Goal: Task Accomplishment & Management: Complete application form

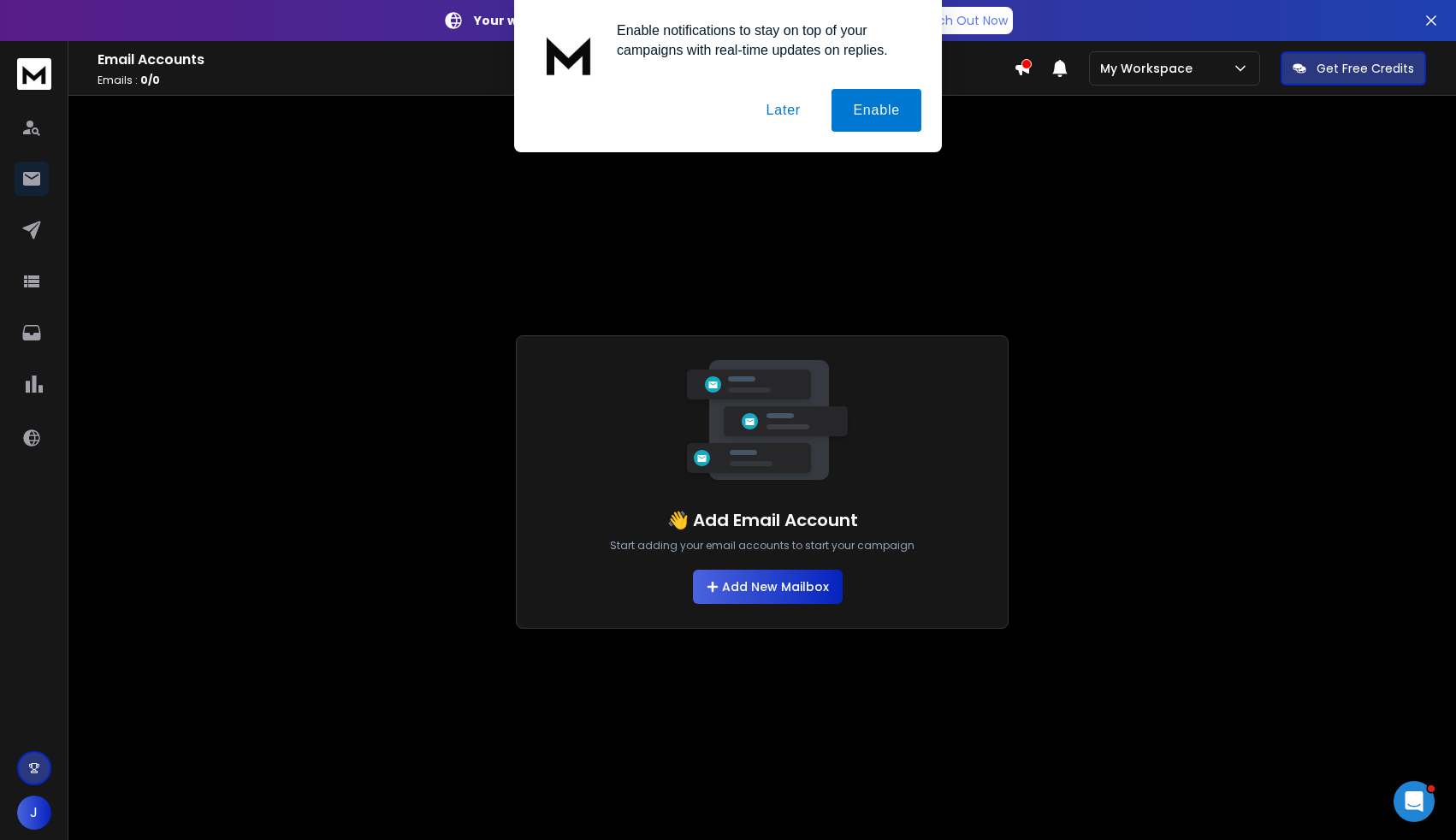
click at [787, 115] on button "Later" at bounding box center [783, 110] width 77 height 42
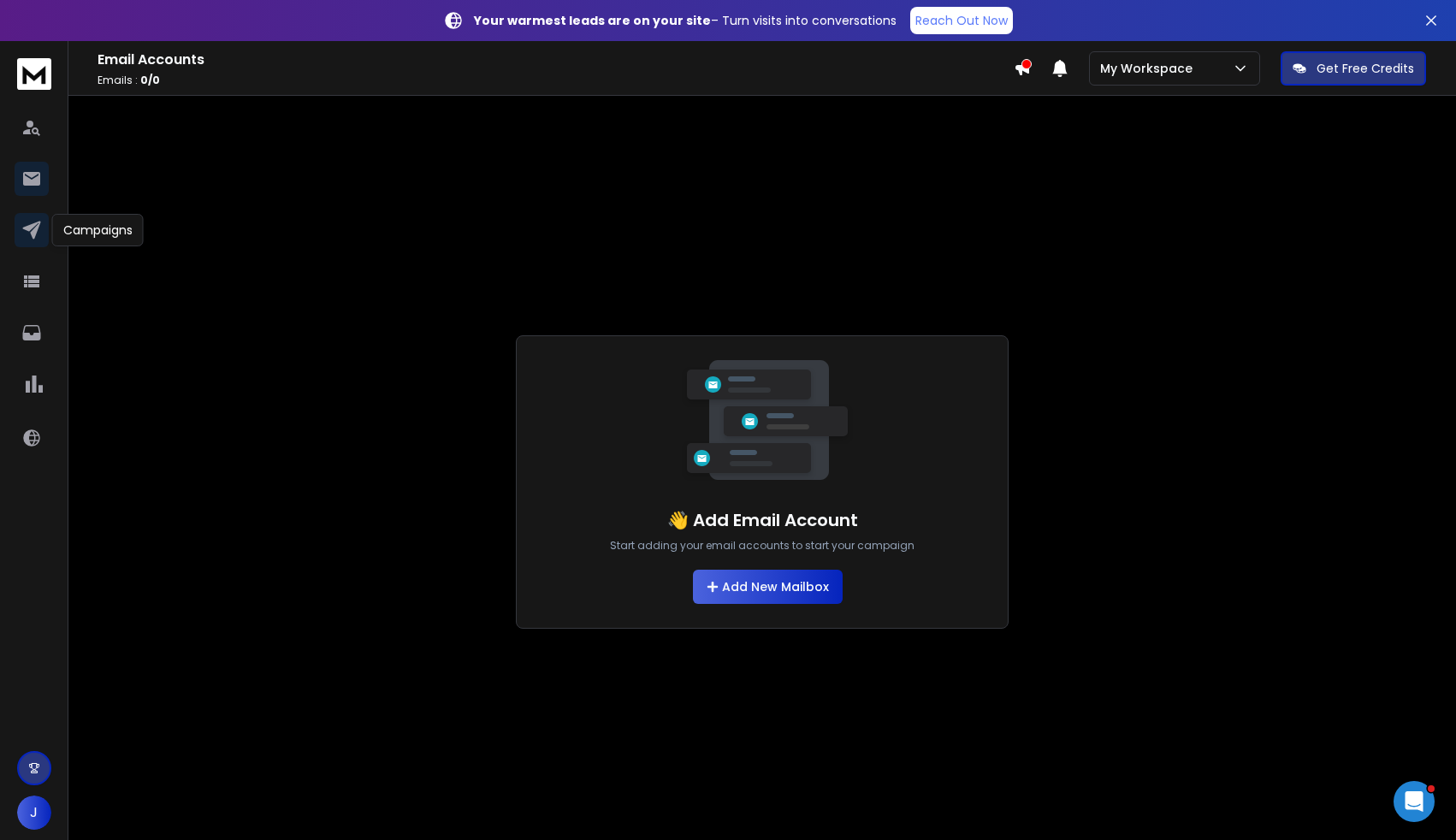
click at [34, 225] on icon at bounding box center [31, 230] width 18 height 18
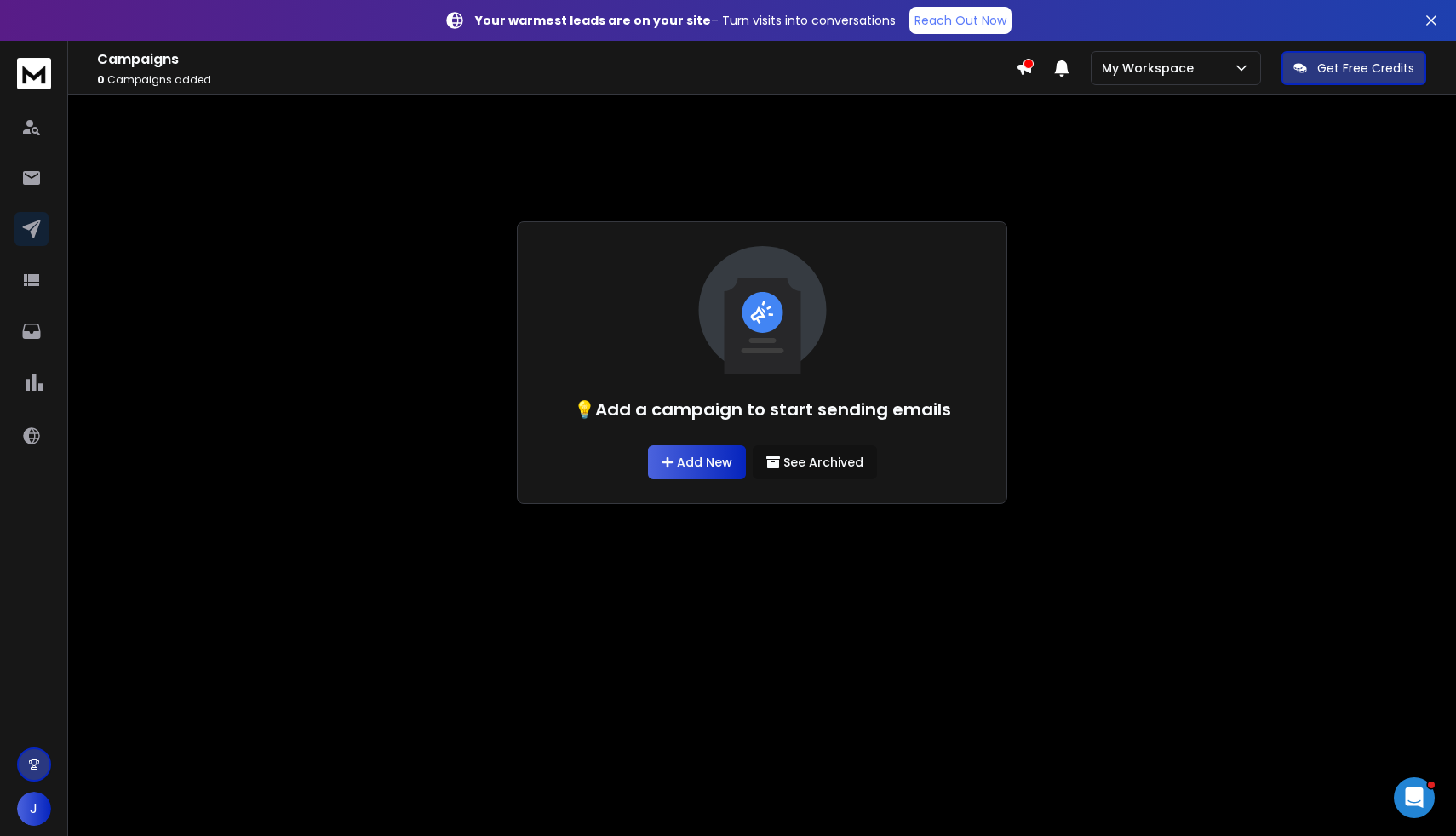
click at [708, 472] on link "Add New" at bounding box center [697, 462] width 98 height 34
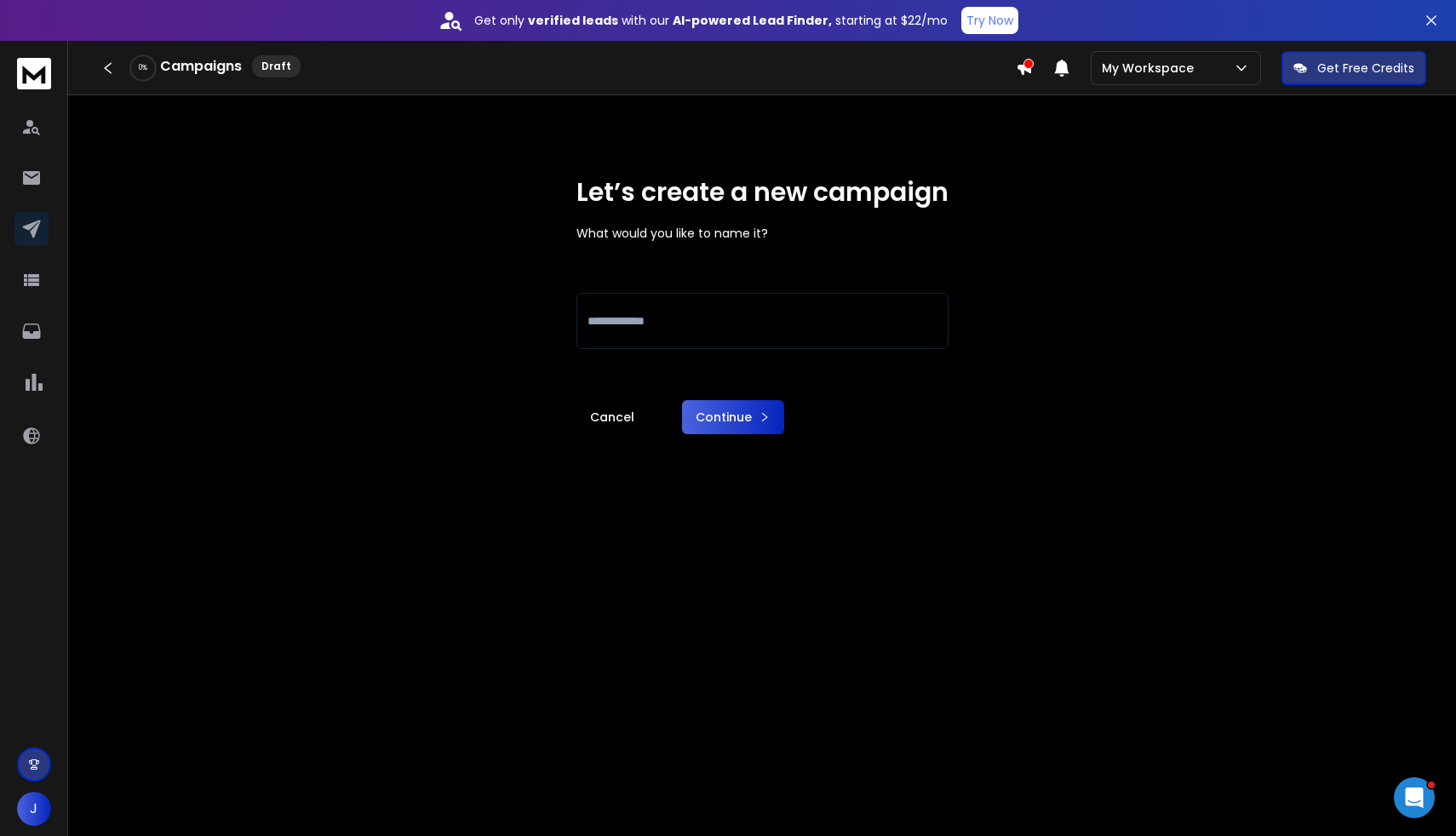
click at [644, 325] on input at bounding box center [763, 321] width 372 height 57
type input "*******"
click at [744, 418] on button "Continue" at bounding box center [733, 417] width 102 height 34
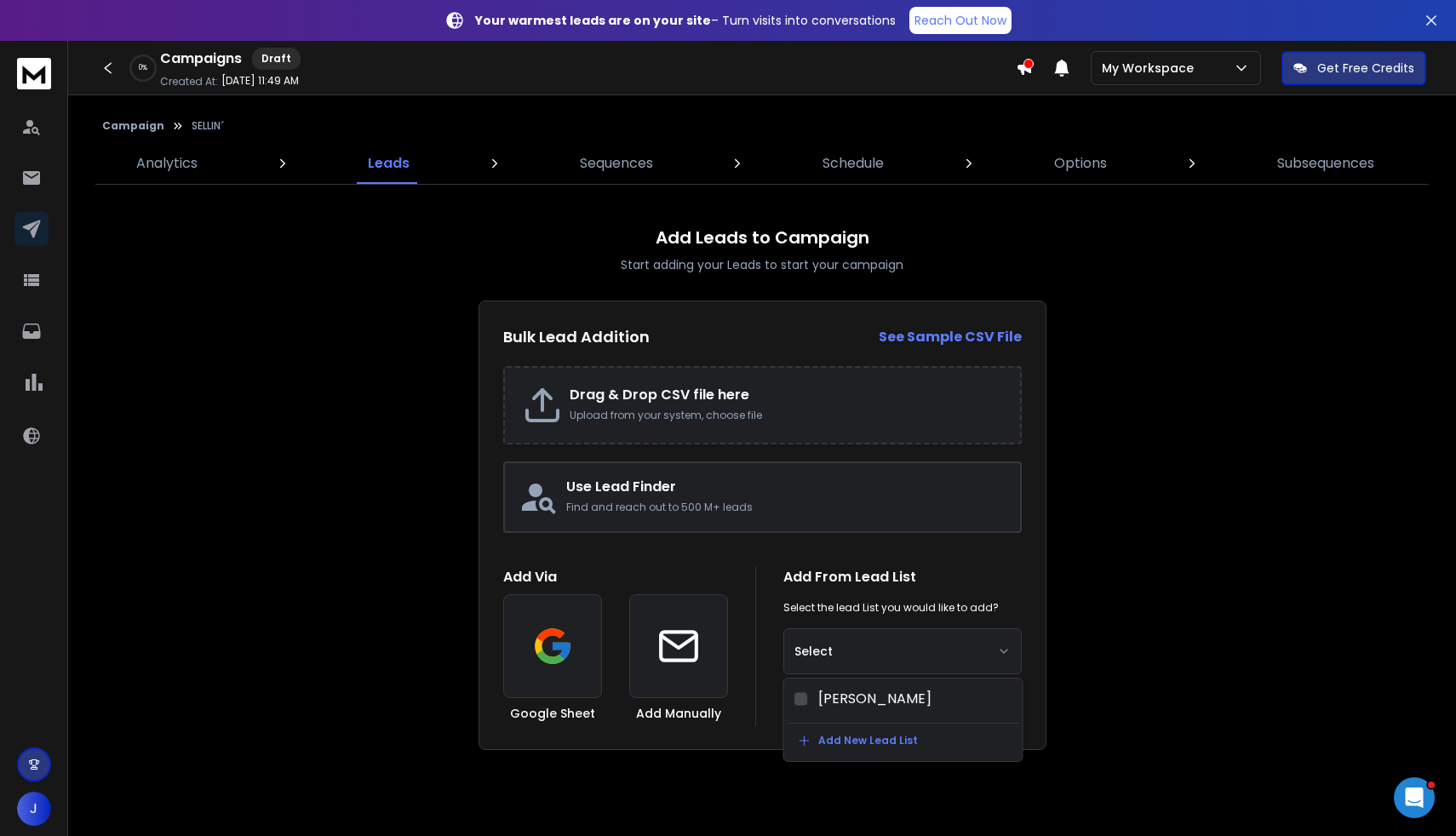
click at [891, 645] on button "Select" at bounding box center [902, 652] width 238 height 46
click at [823, 710] on div "[PERSON_NAME]" at bounding box center [898, 699] width 222 height 34
click at [1089, 667] on div "Add Leads to Campaign Start adding your Leads to start your campaign Bulk Lead …" at bounding box center [761, 479] width 1320 height 541
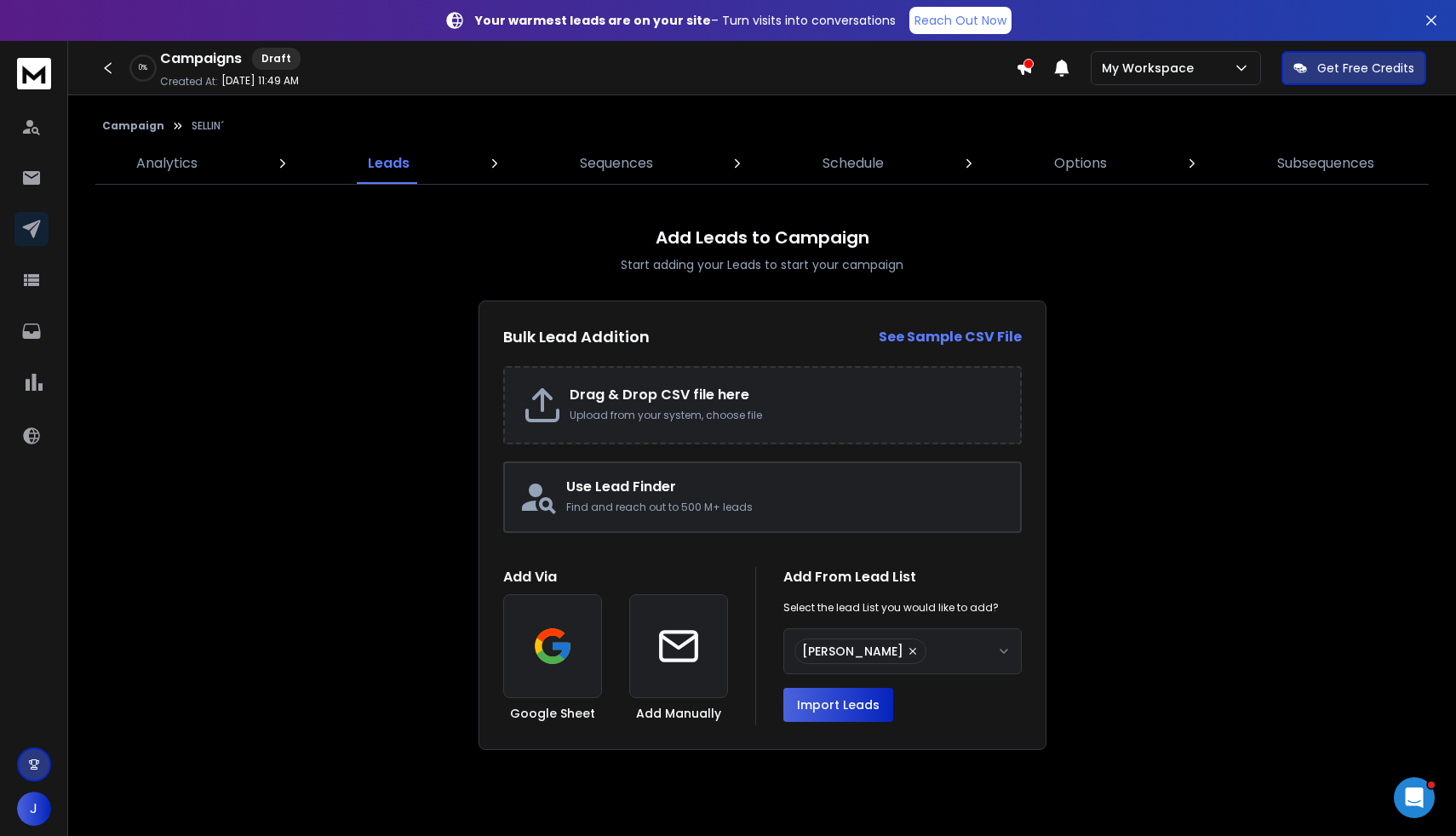
click at [862, 705] on button "Import Leads" at bounding box center [838, 705] width 109 height 34
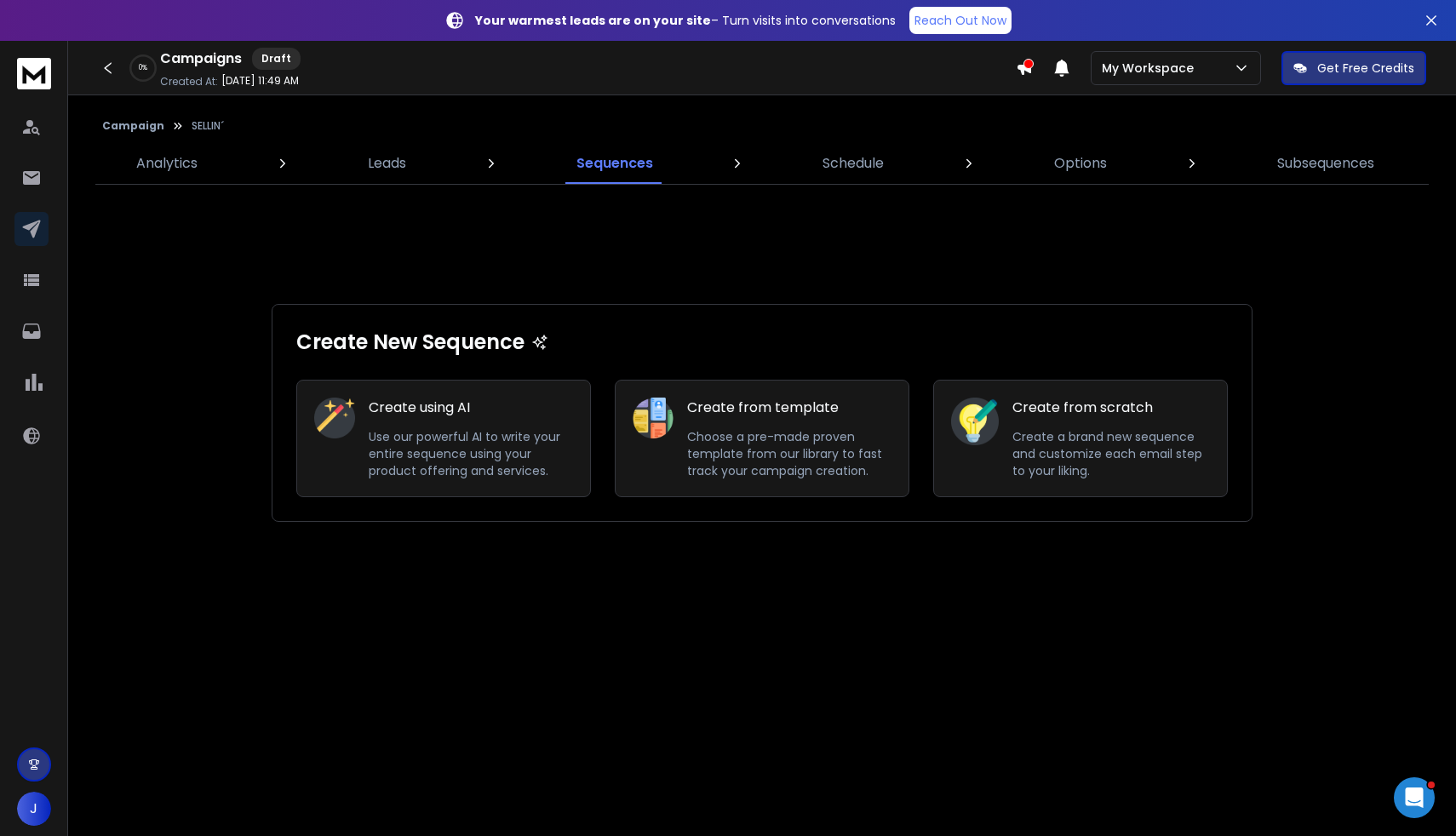
click at [424, 435] on p "Use our powerful AI to write your entire sequence using your product offering a…" at bounding box center [470, 453] width 204 height 51
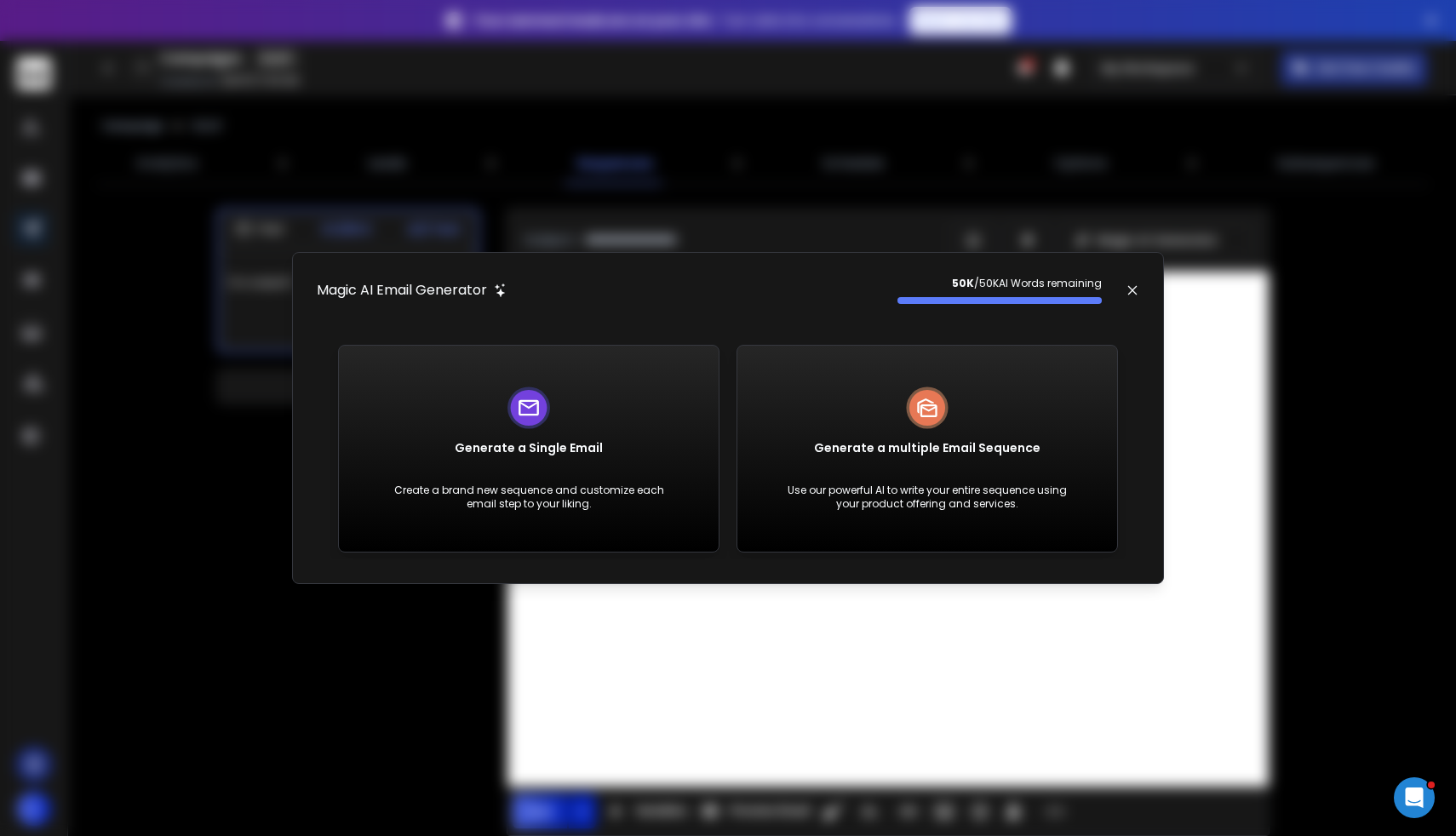
click at [528, 456] on div "Generate a Single Email Create a brand new sequence and customize each email st…" at bounding box center [529, 449] width 332 height 159
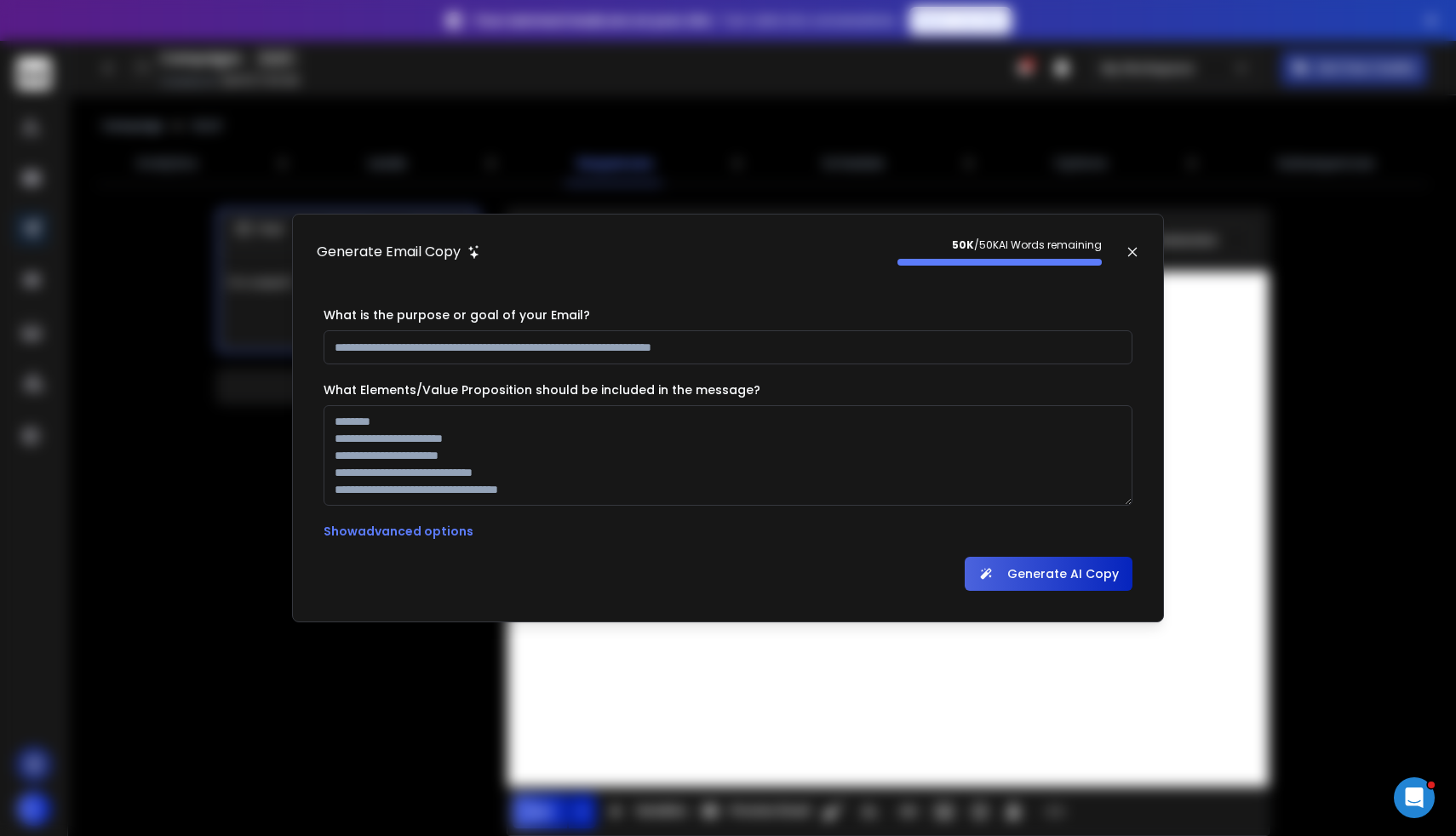
click at [451, 534] on p "Show advanced options" at bounding box center [728, 532] width 809 height 17
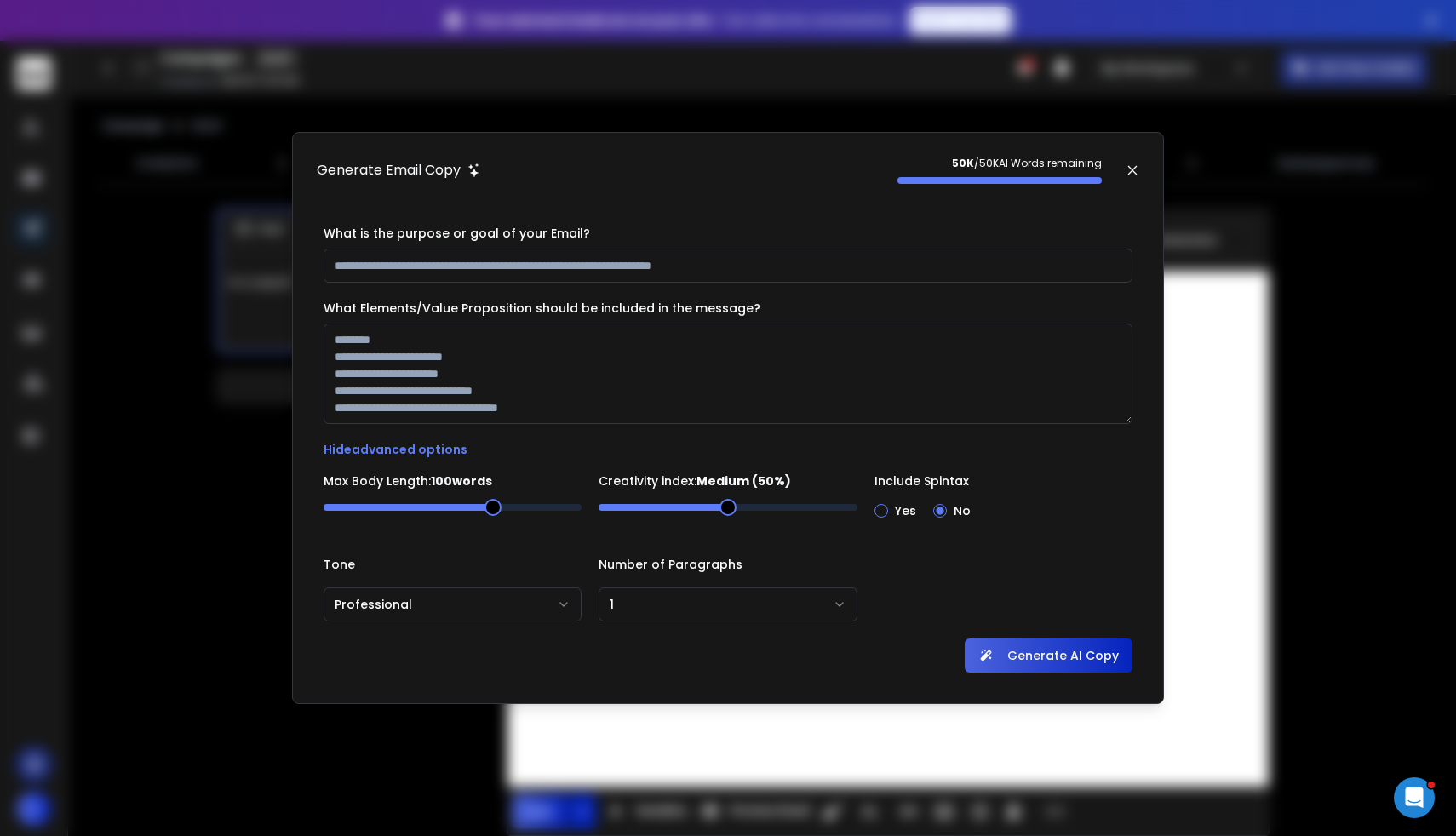
click at [1134, 169] on icon at bounding box center [1133, 170] width 13 height 13
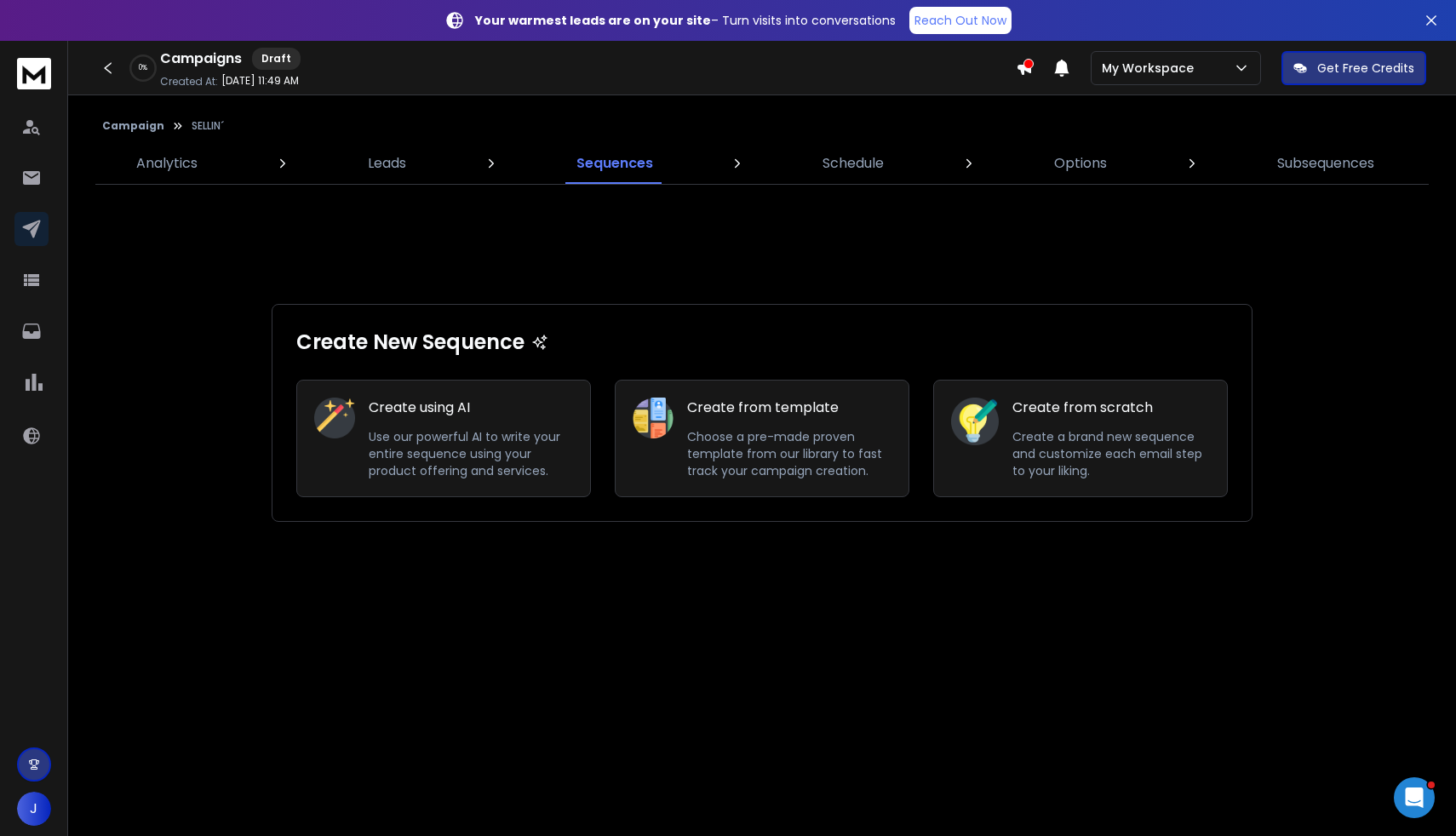
click at [819, 450] on p "Choose a pre-made proven template from our library to fast track your campaign …" at bounding box center [789, 453] width 204 height 51
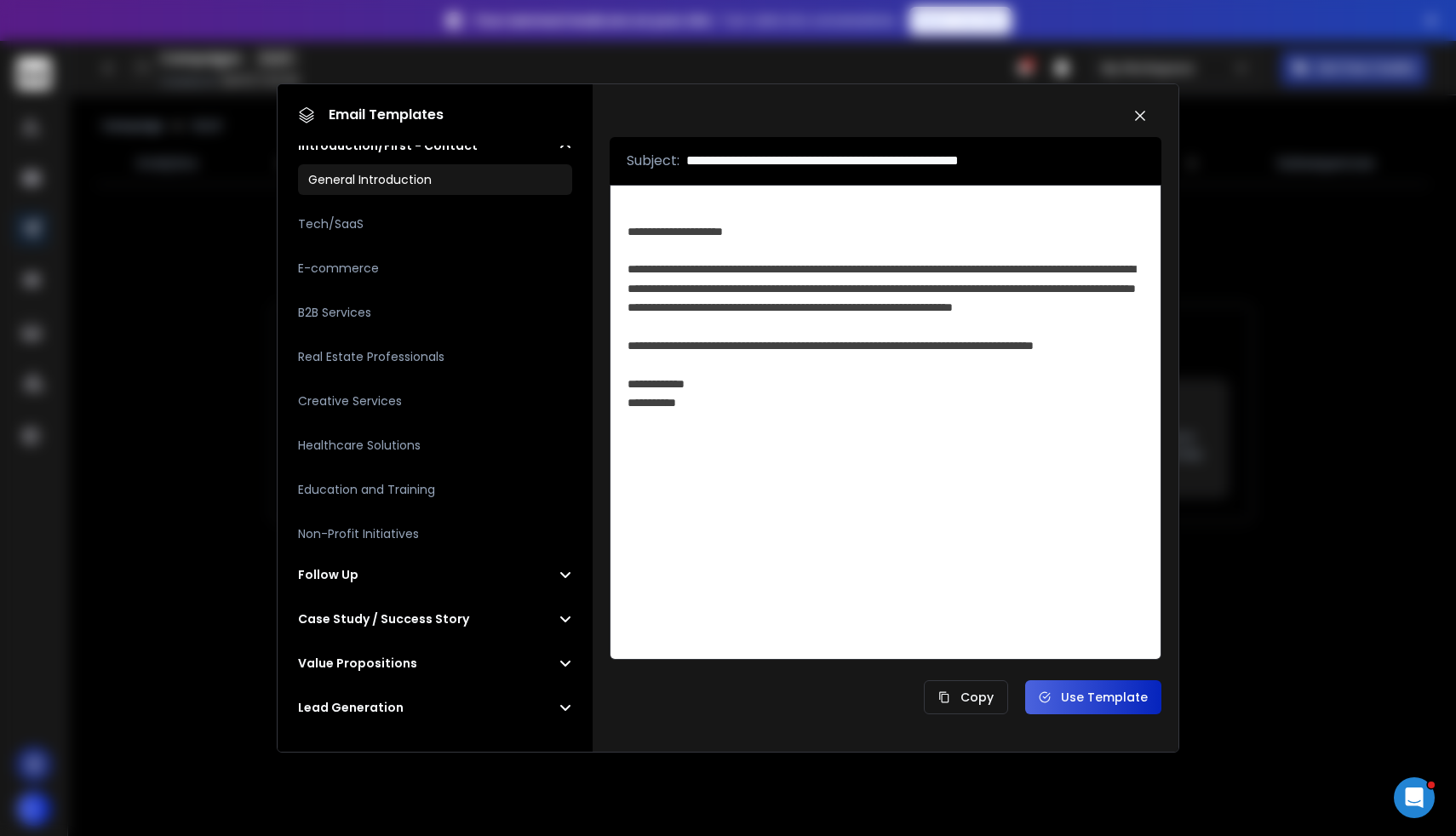
scroll to position [48, 0]
click at [387, 714] on div "Lead Generation" at bounding box center [435, 710] width 274 height 27
click at [378, 709] on button "Lead Generation" at bounding box center [435, 705] width 274 height 17
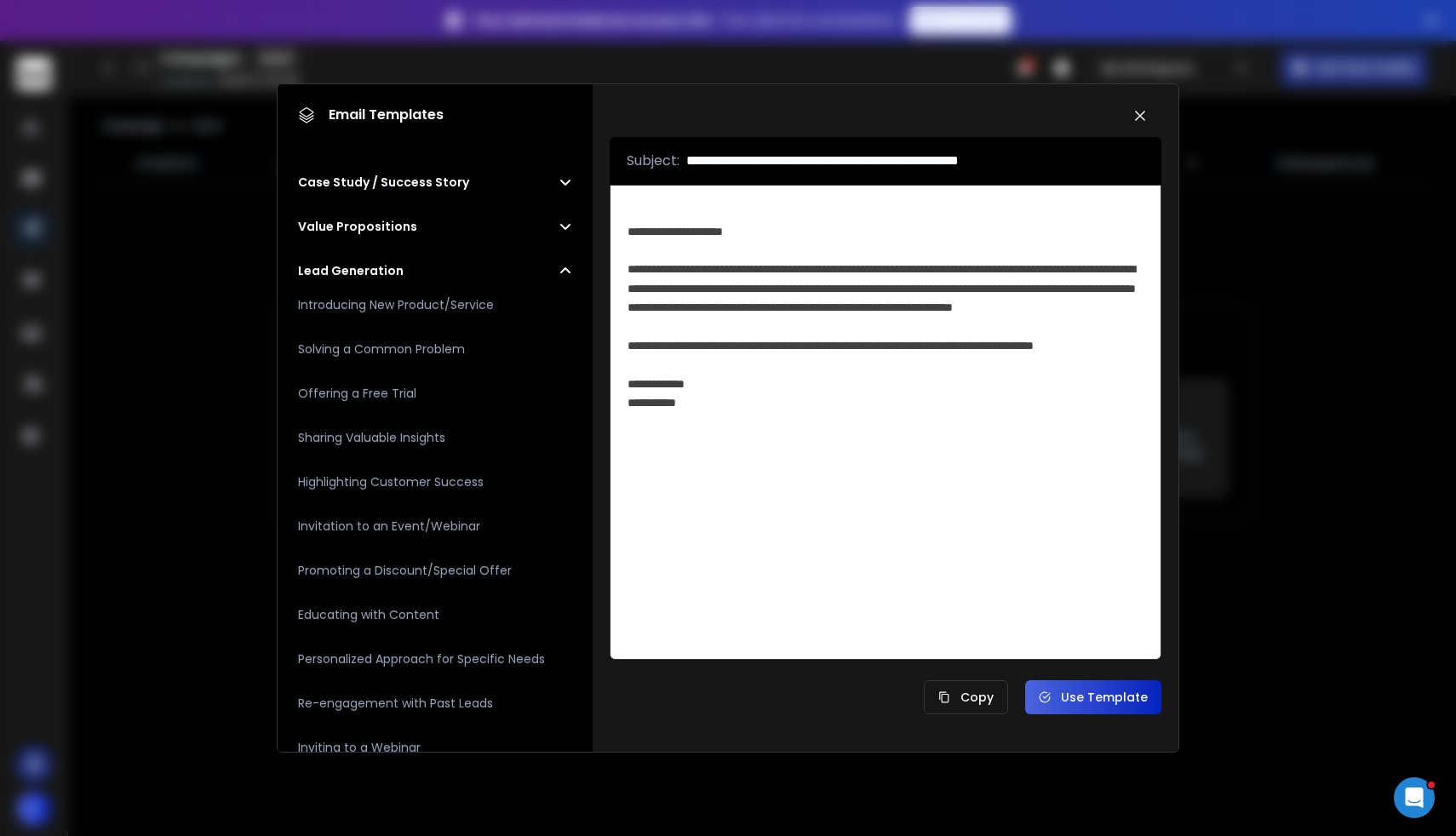
scroll to position [178, 0]
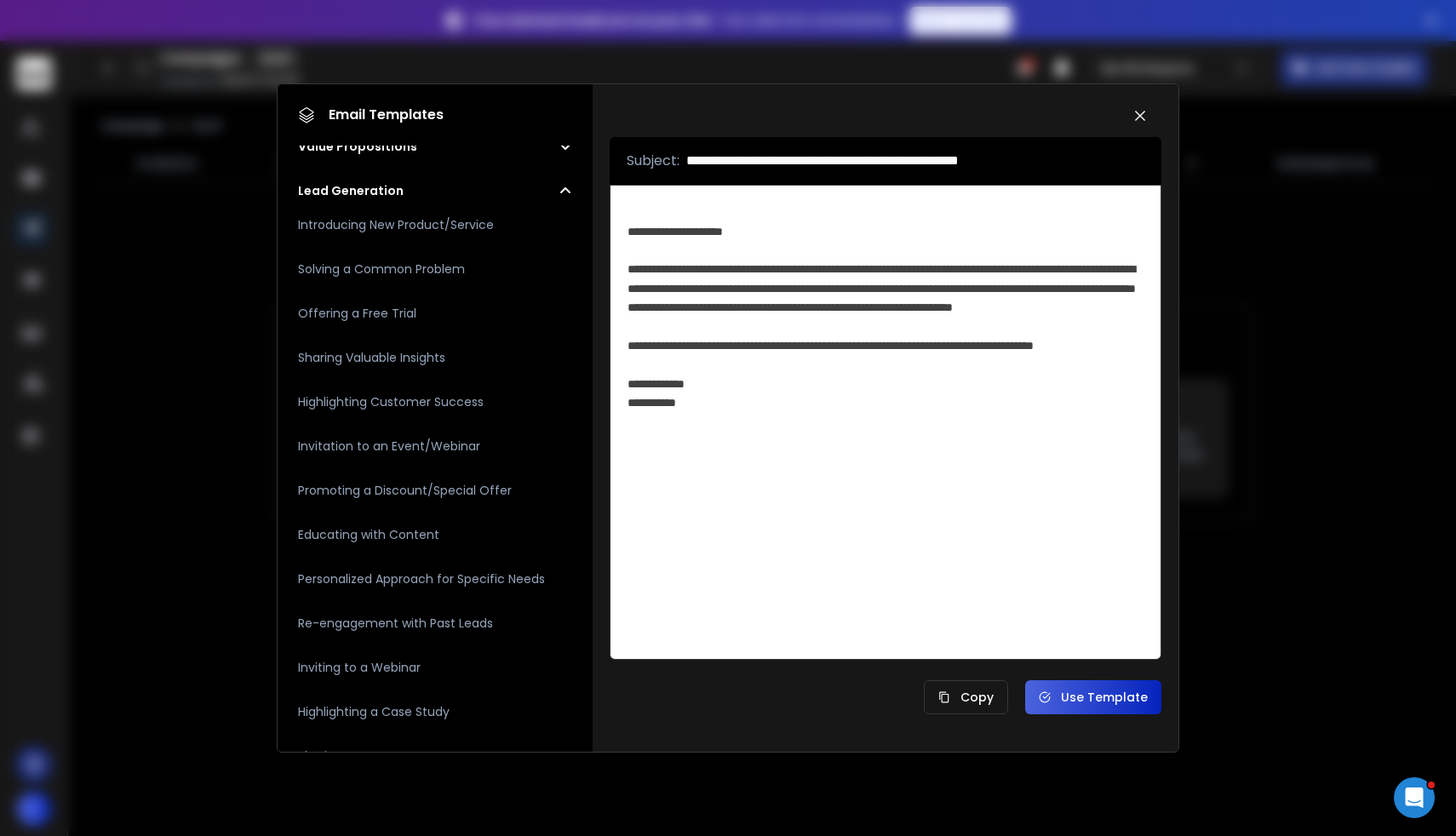
click at [376, 233] on h3 "Sharing Valuable Insights" at bounding box center [395, 225] width 196 height 17
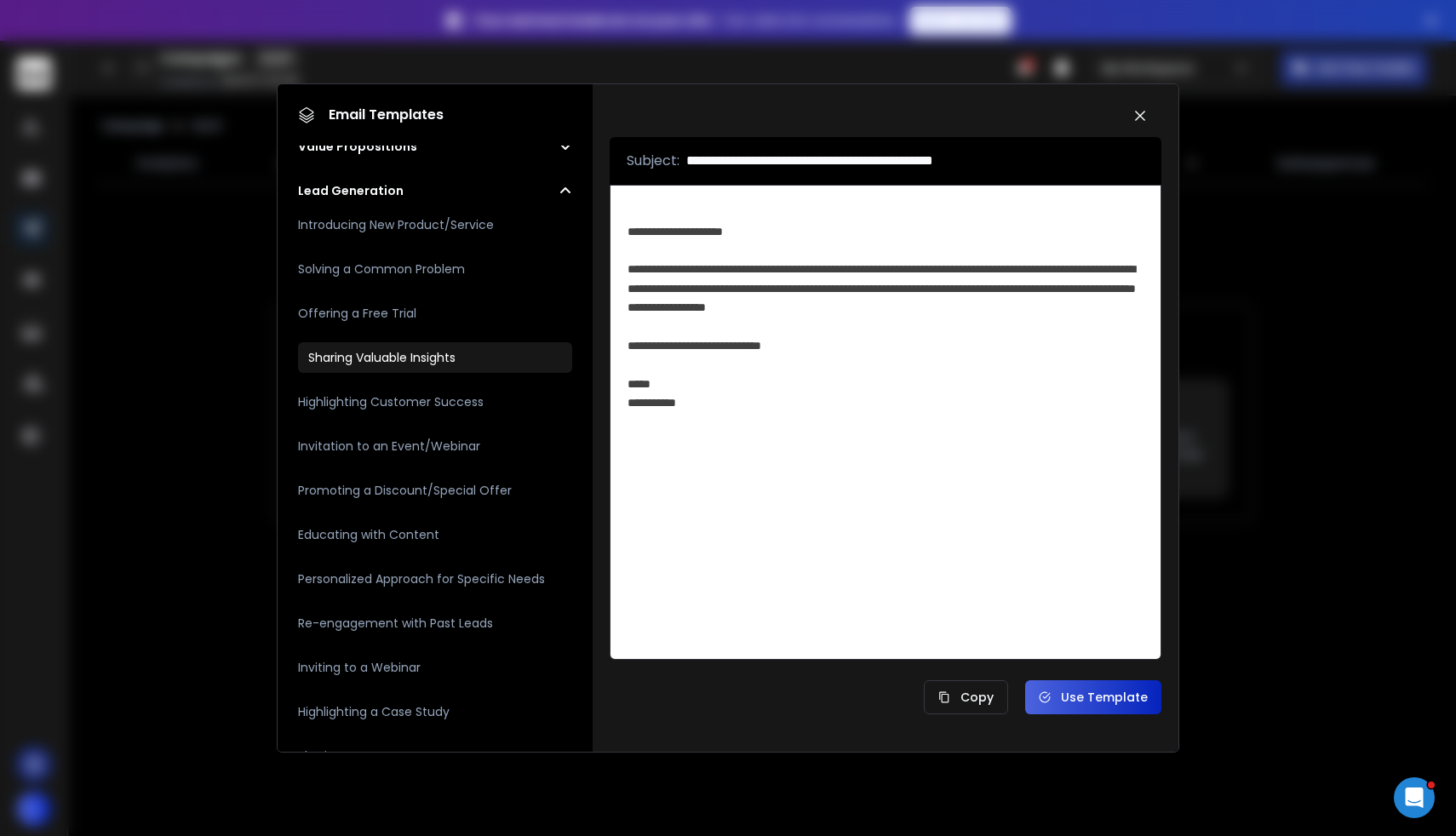
click at [371, 233] on h3 "Highlighting Customer Success" at bounding box center [395, 225] width 196 height 17
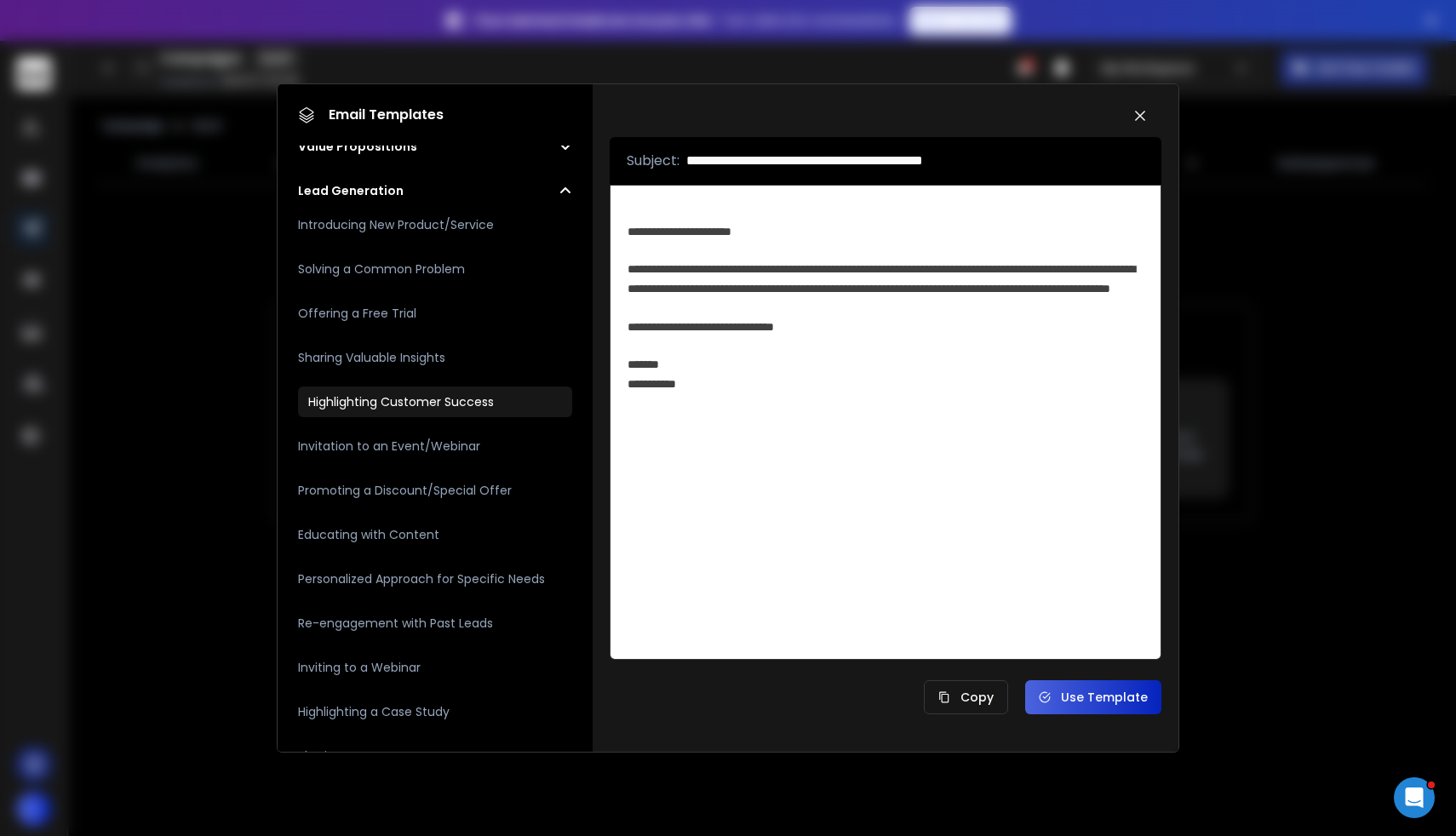
click at [350, 233] on h3 "Invitation to an Event/Webinar" at bounding box center [395, 225] width 196 height 17
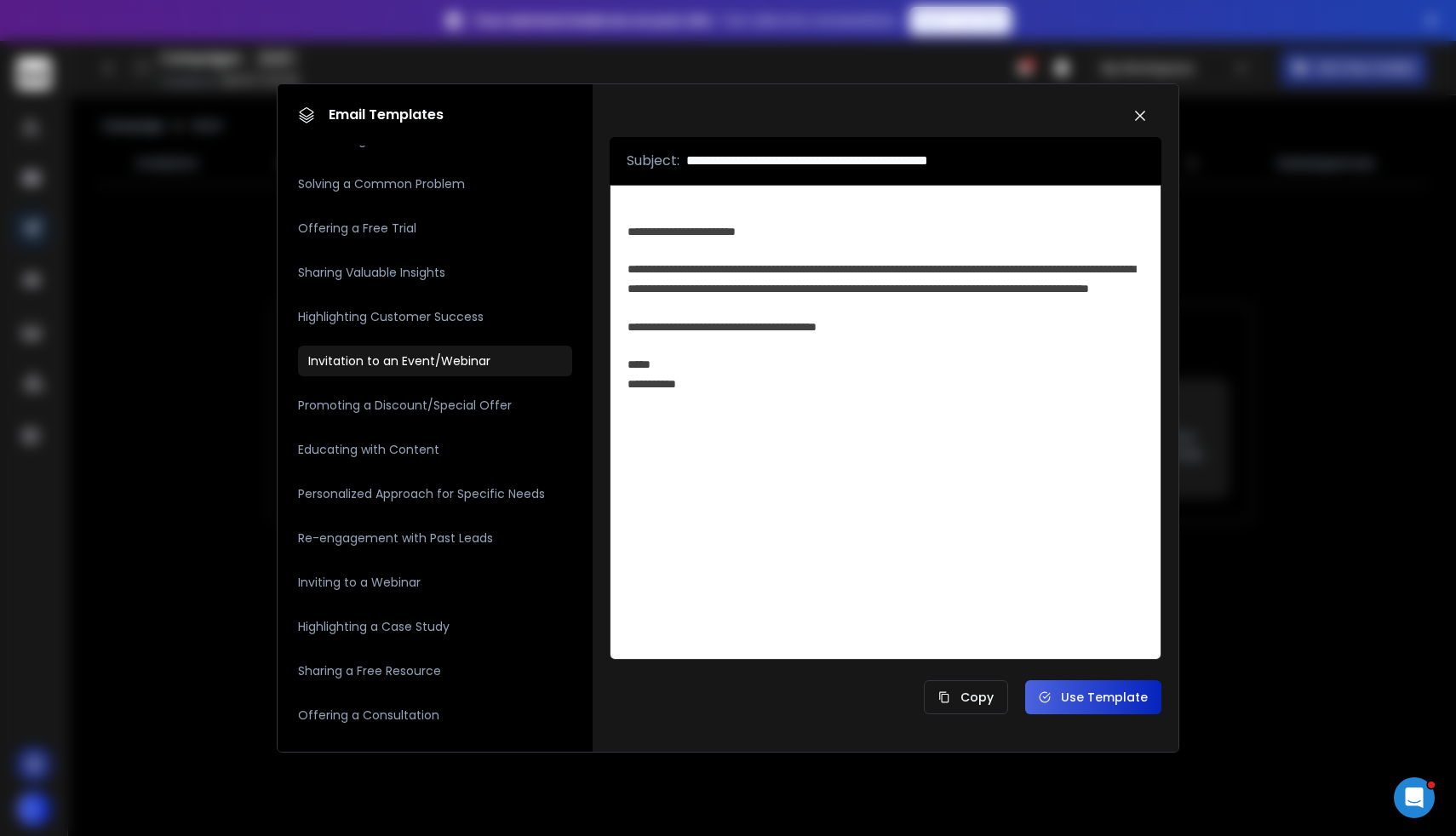
scroll to position [269, 0]
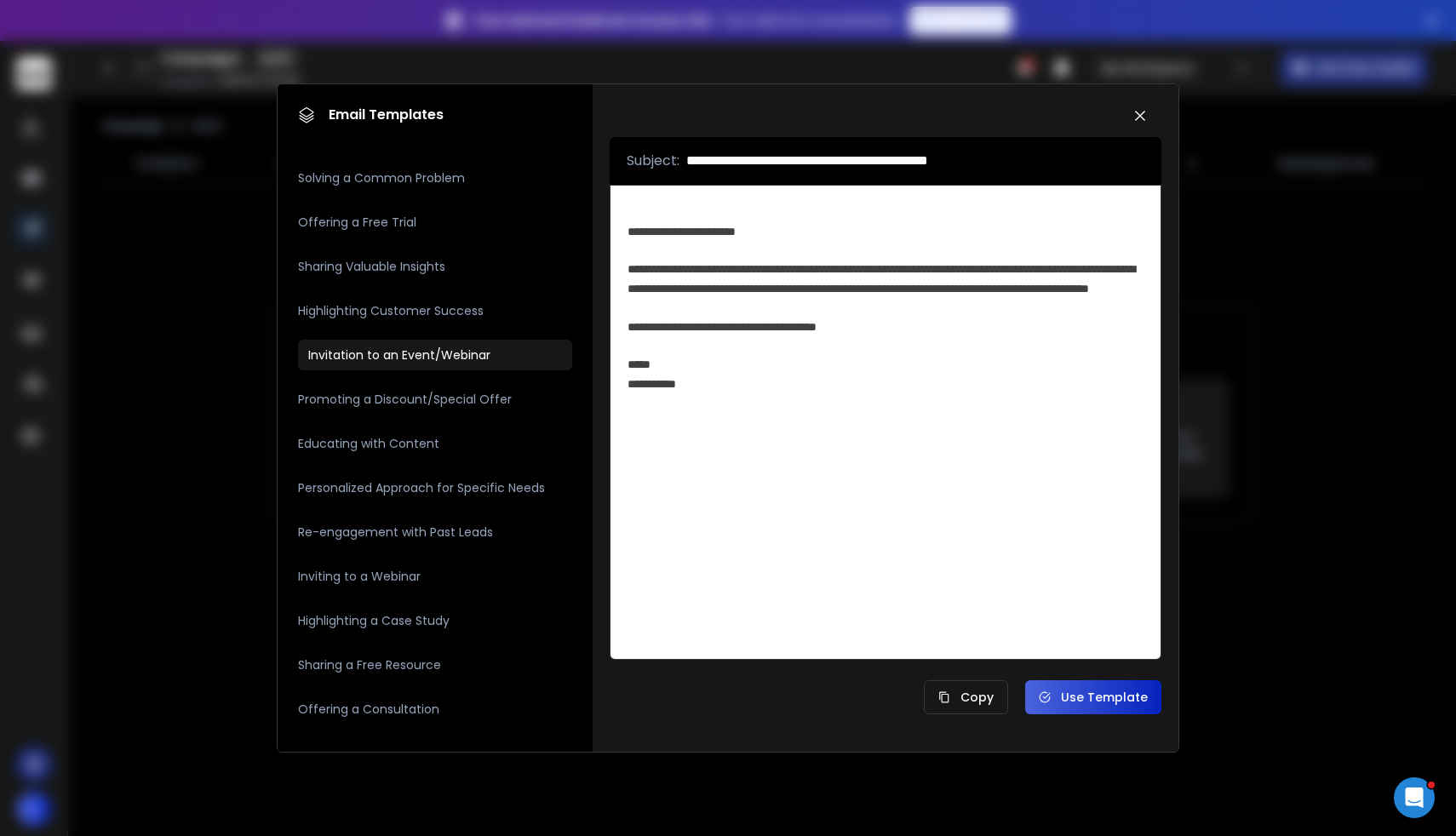
click at [389, 142] on h3 "Offering a Consultation" at bounding box center [395, 133] width 196 height 17
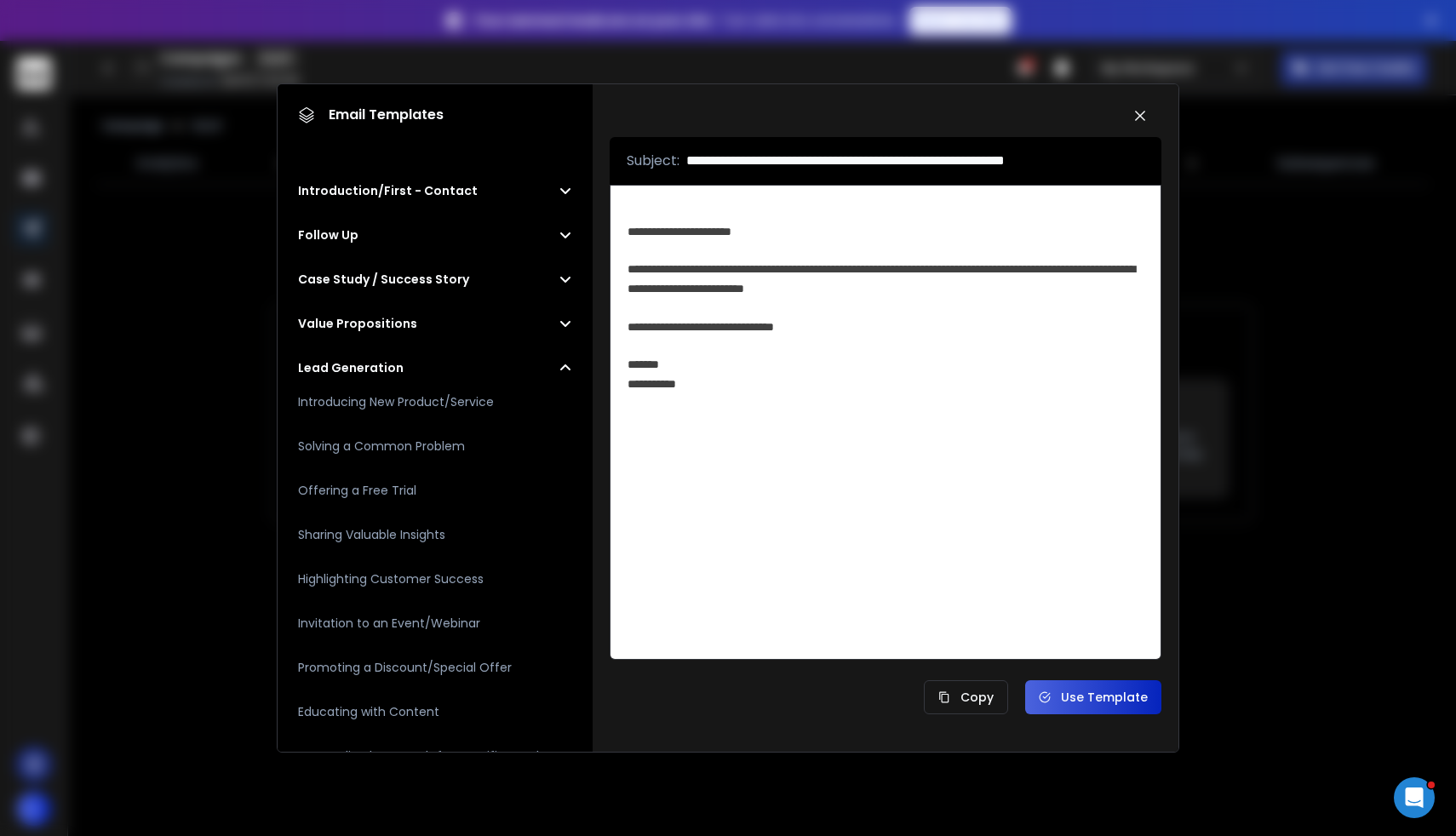
scroll to position [0, 0]
click at [456, 187] on button "Introduction/First - Contact" at bounding box center [435, 192] width 274 height 17
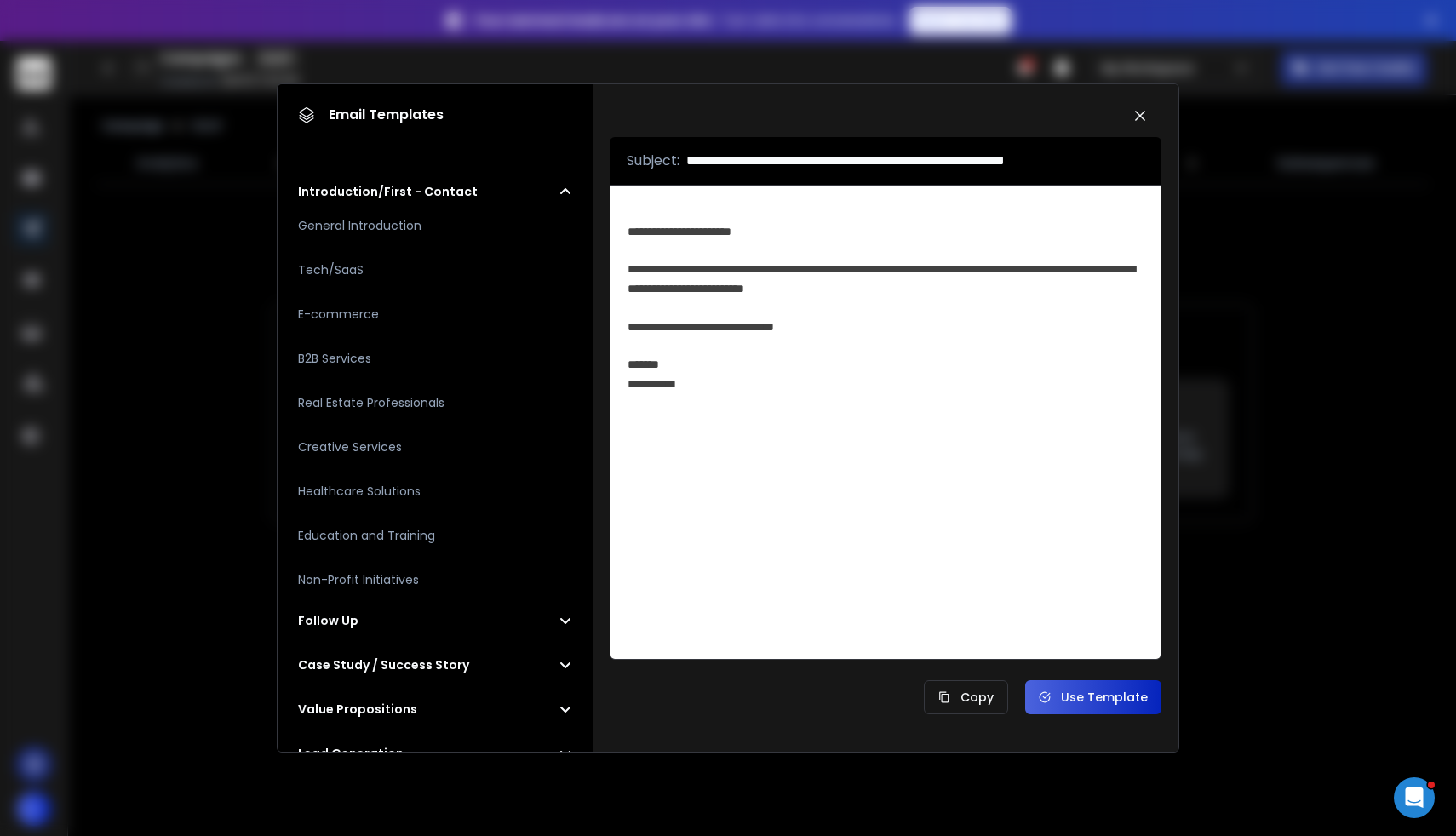
click at [335, 234] on h3 "B2B Services" at bounding box center [359, 226] width 124 height 17
type input "**********"
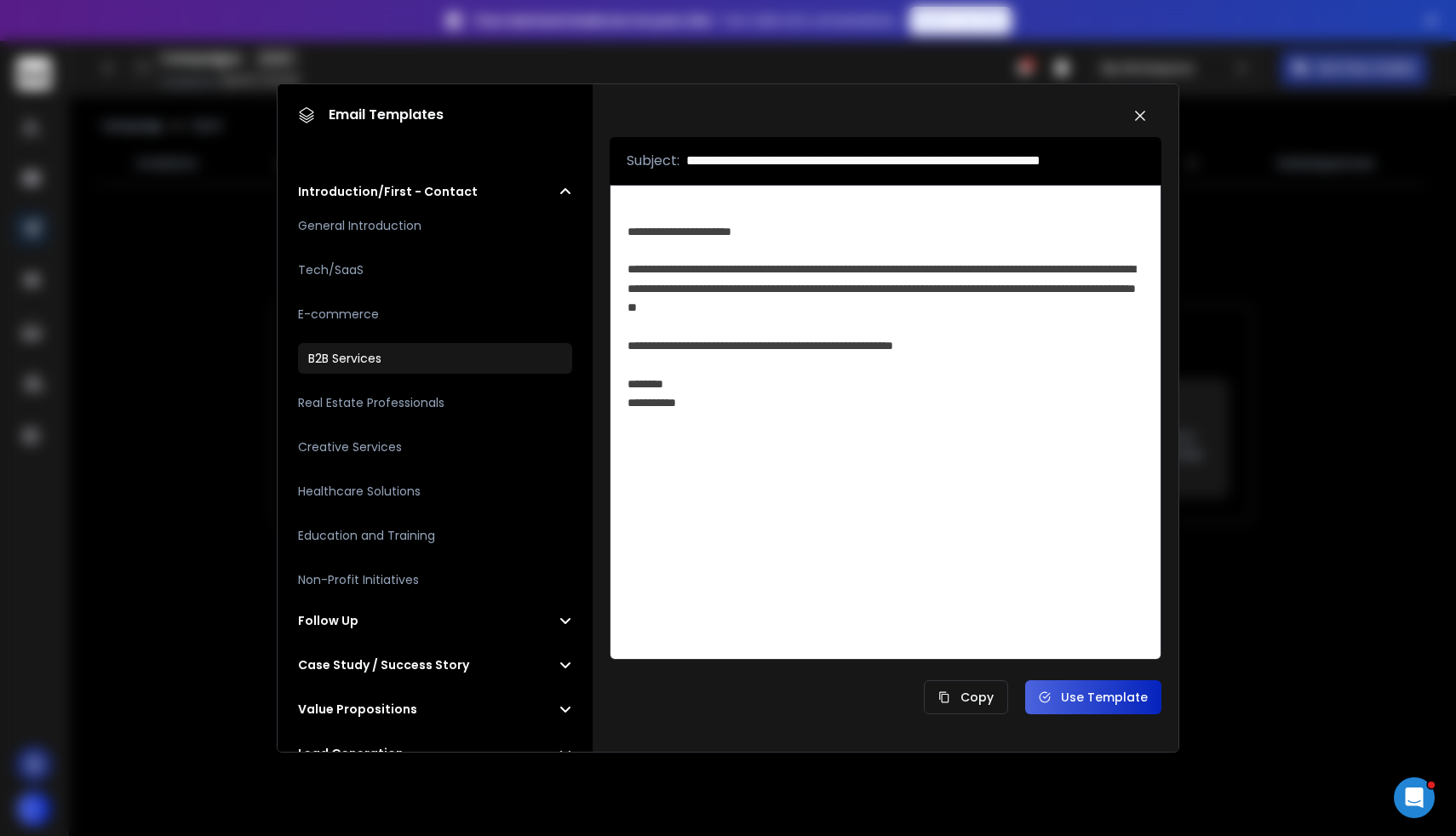
click at [1134, 121] on icon at bounding box center [1140, 116] width 15 height 15
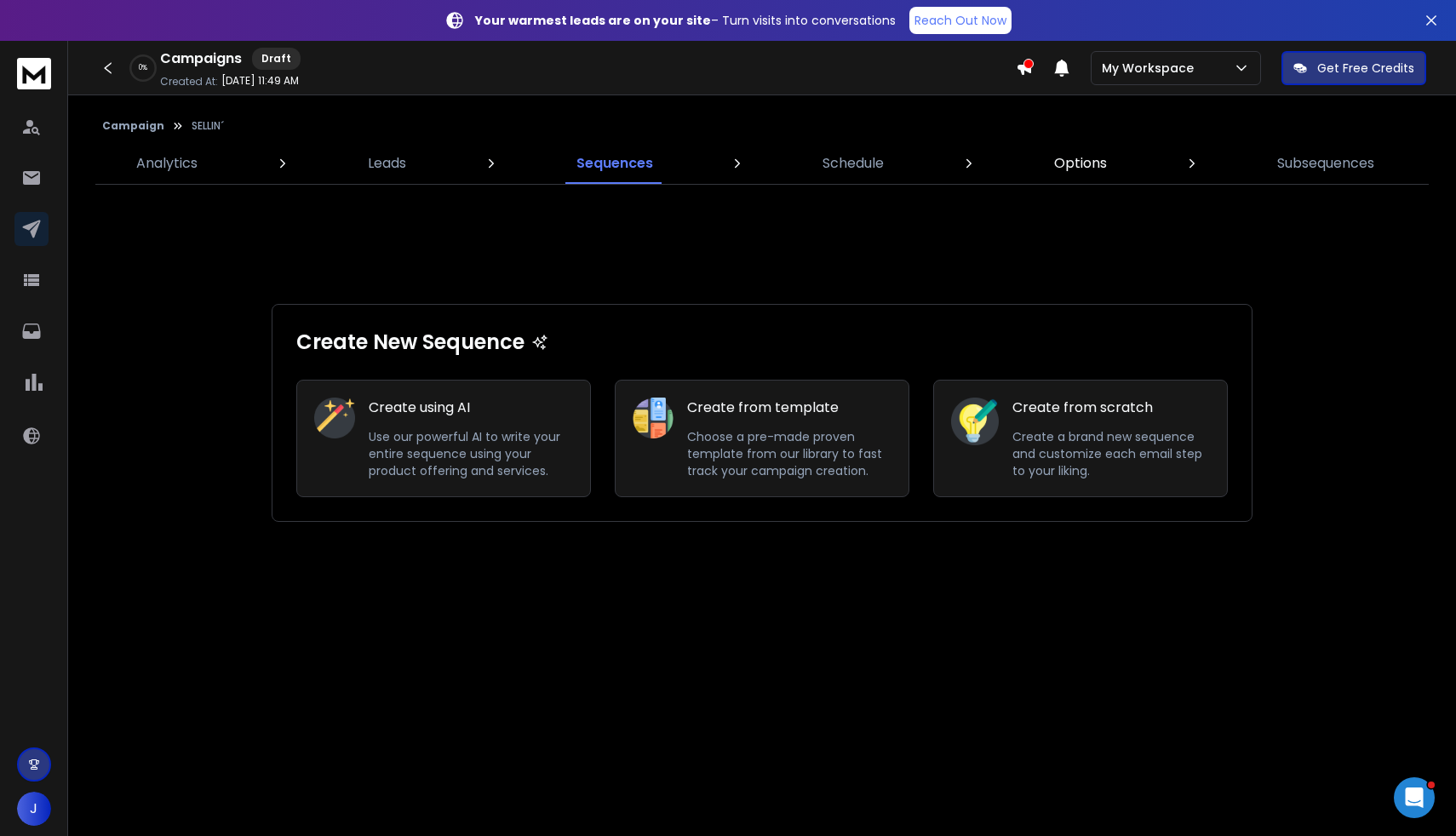
click at [1091, 178] on link "Options" at bounding box center [1081, 163] width 73 height 41
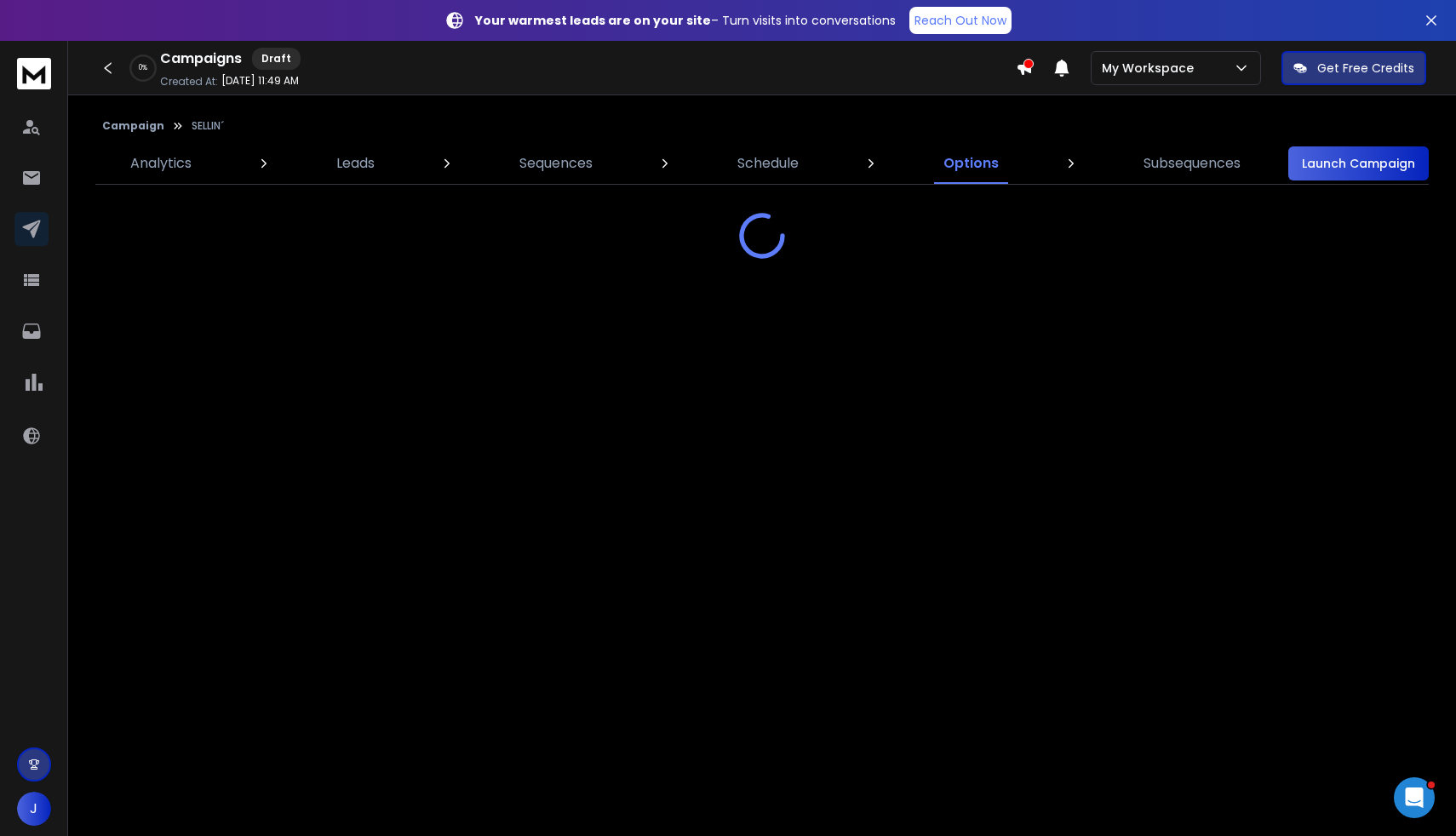
click at [1089, 170] on div "Analytics Leads Sequences Schedule Options Subsequences" at bounding box center [684, 163] width 1180 height 41
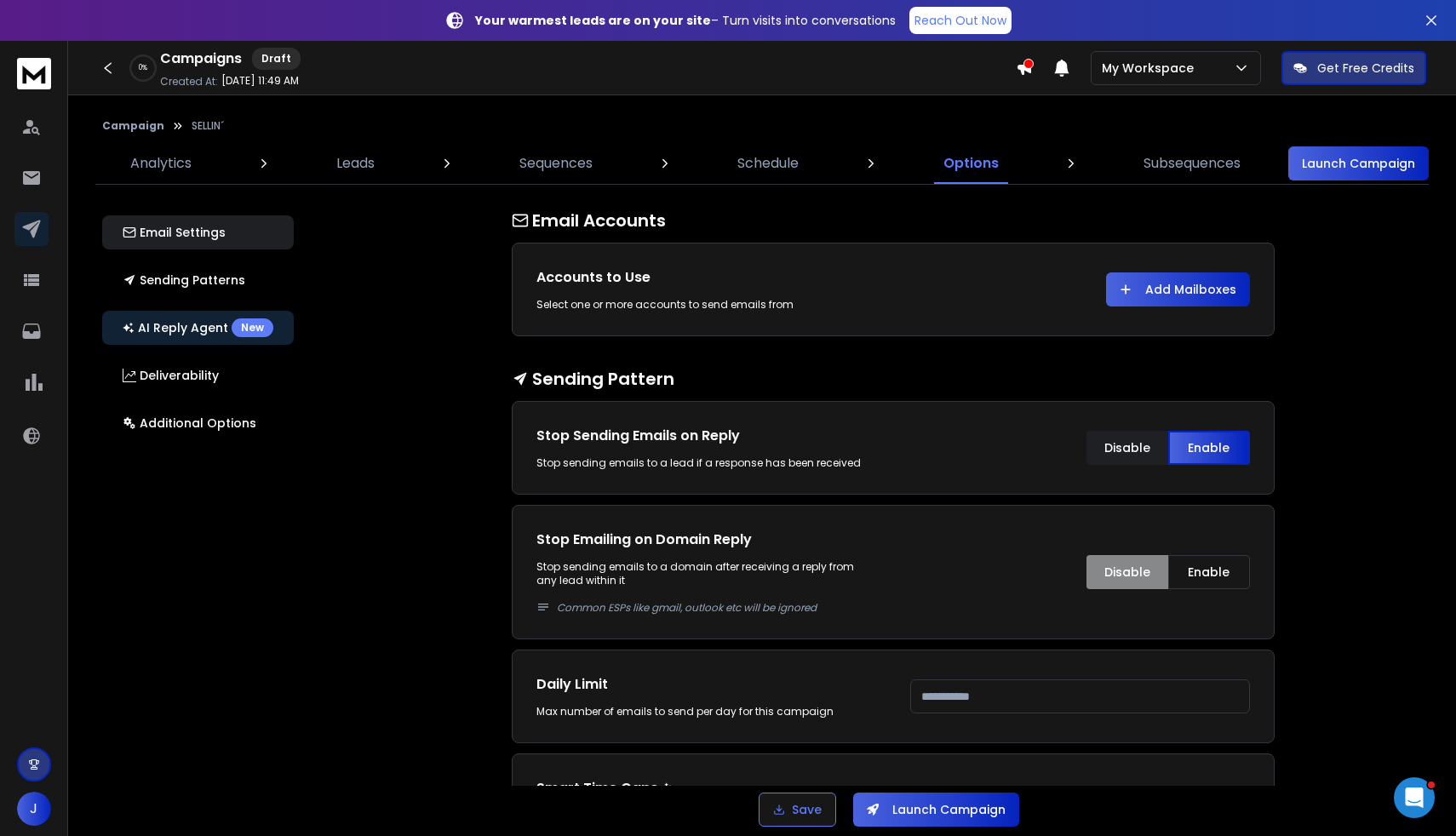
click at [188, 334] on p "AI Reply Agent New" at bounding box center [198, 328] width 151 height 19
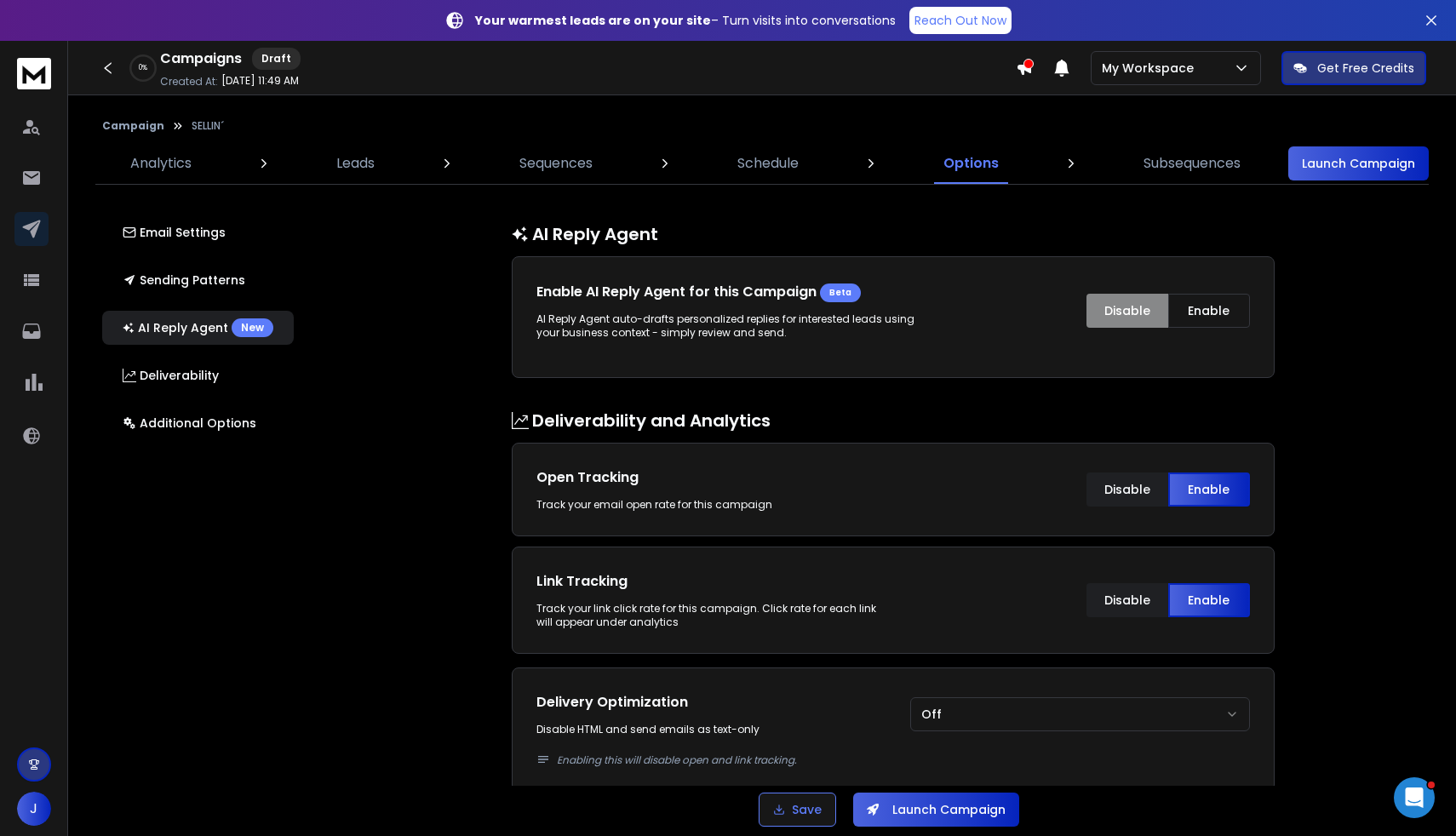
scroll to position [1347, 0]
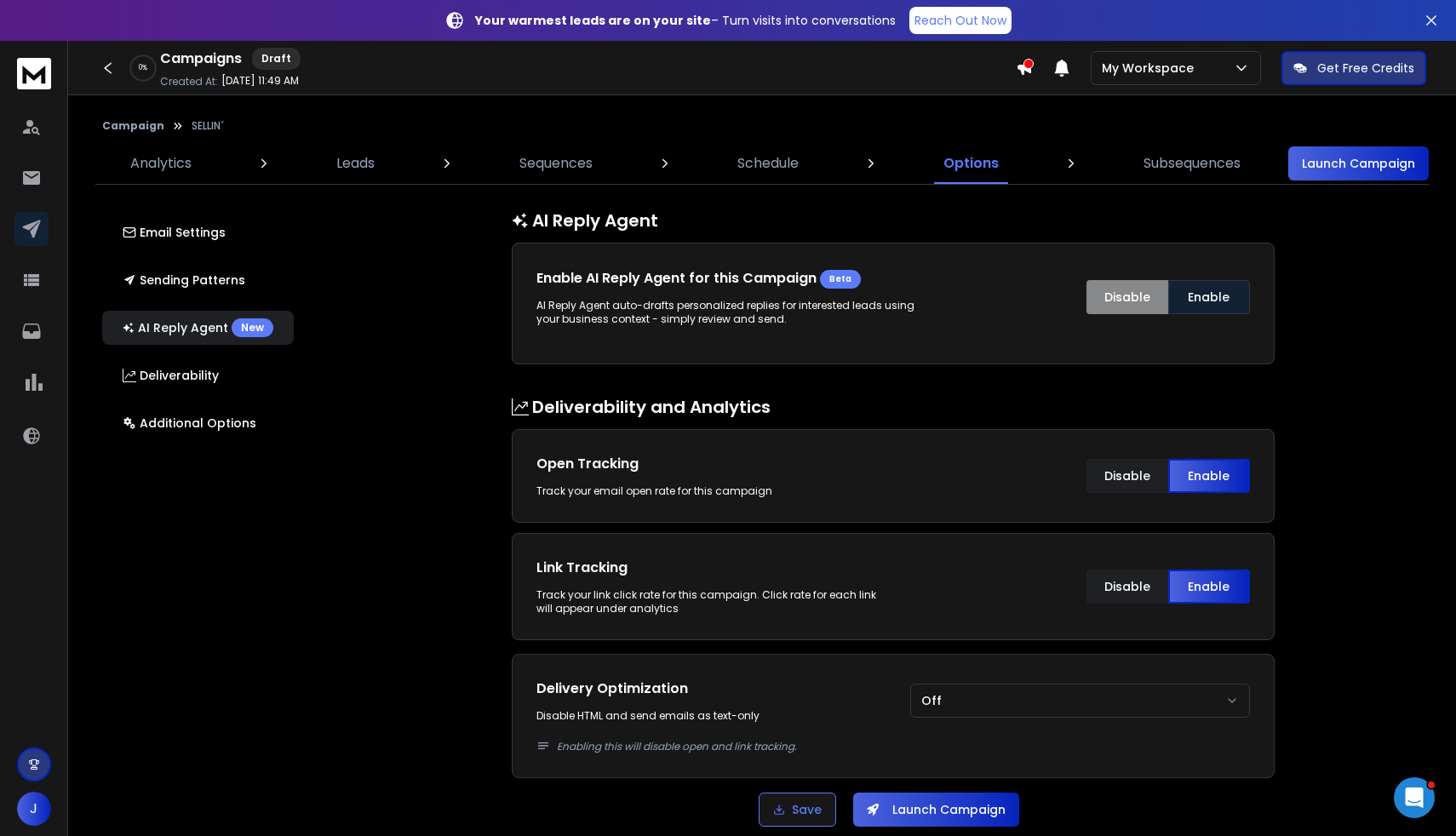
click at [1213, 299] on button "Enable" at bounding box center [1208, 297] width 82 height 34
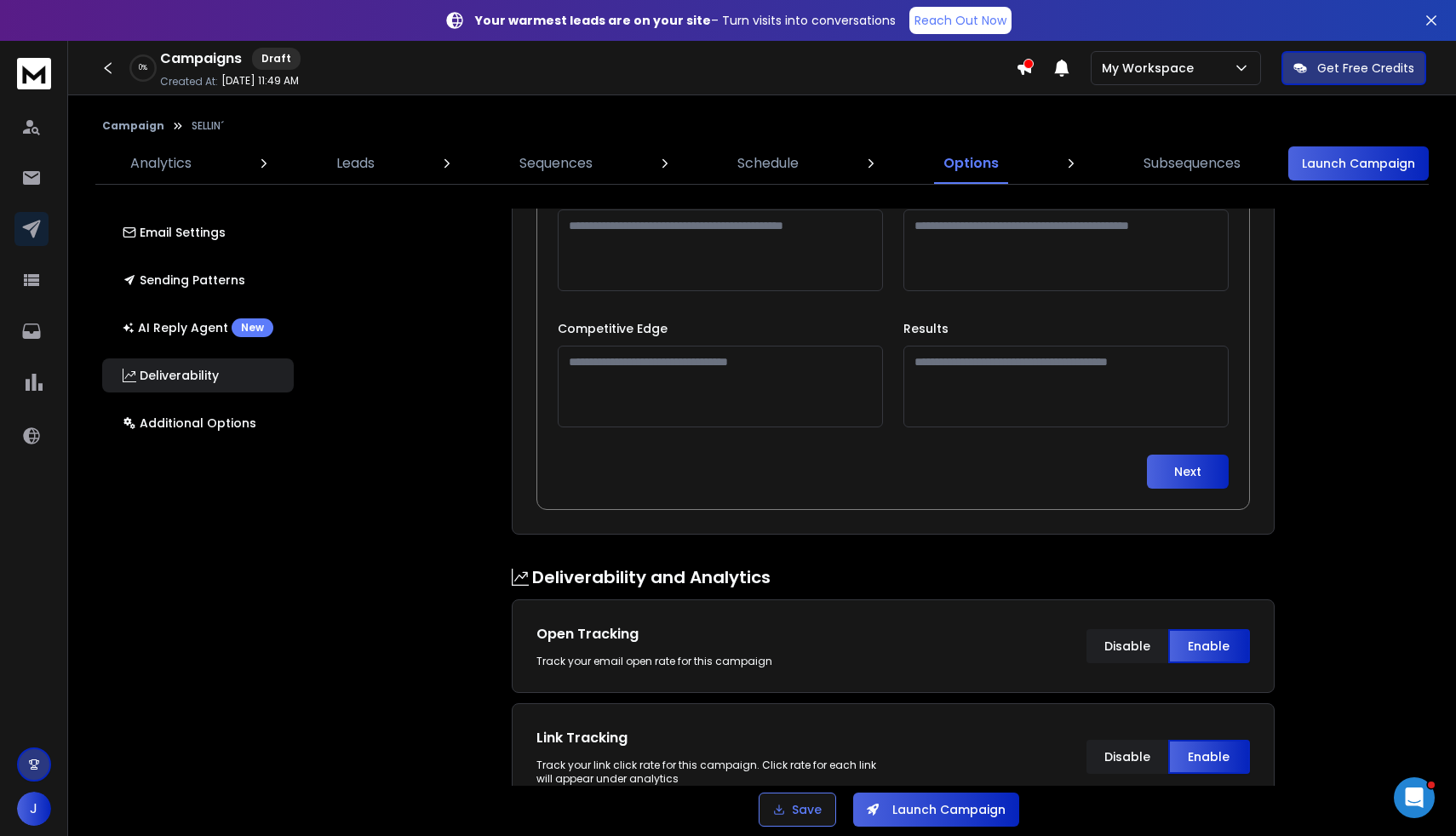
scroll to position [1942, 0]
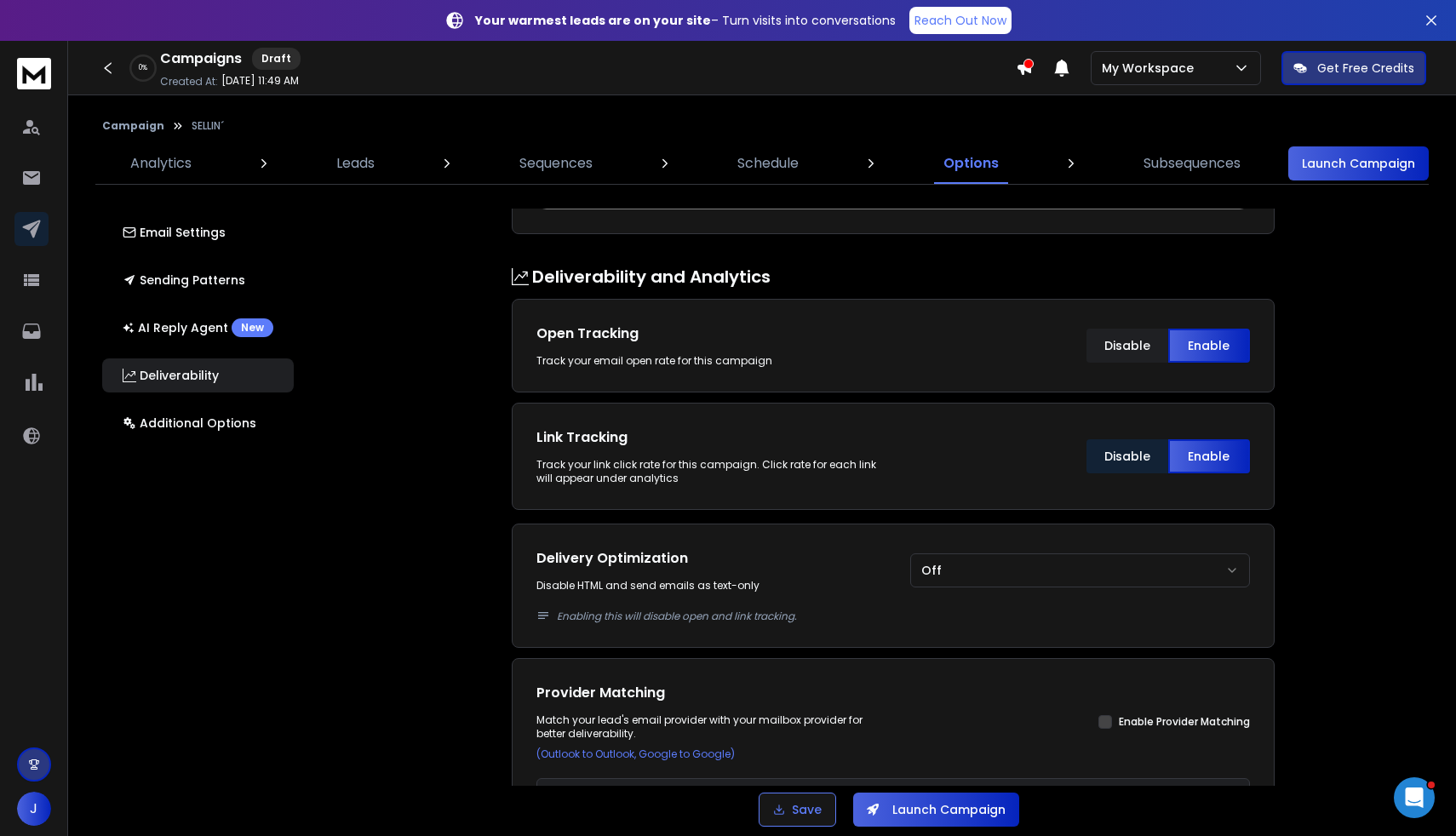
click at [1139, 446] on button "Disable" at bounding box center [1127, 456] width 82 height 34
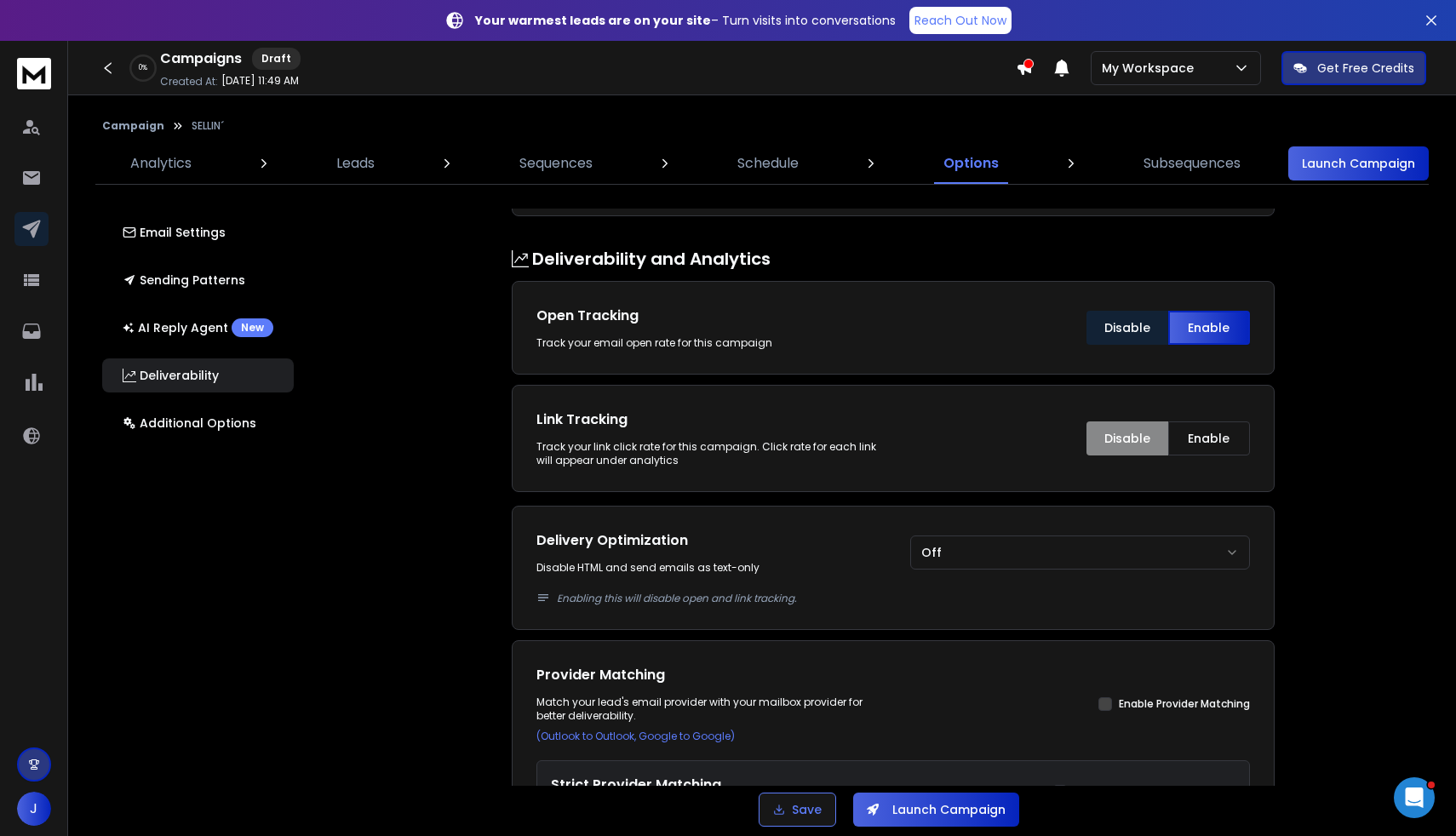
scroll to position [1961, 0]
click at [1146, 319] on button "Disable" at bounding box center [1127, 326] width 82 height 34
click at [1104, 328] on button "Disable" at bounding box center [1127, 326] width 82 height 34
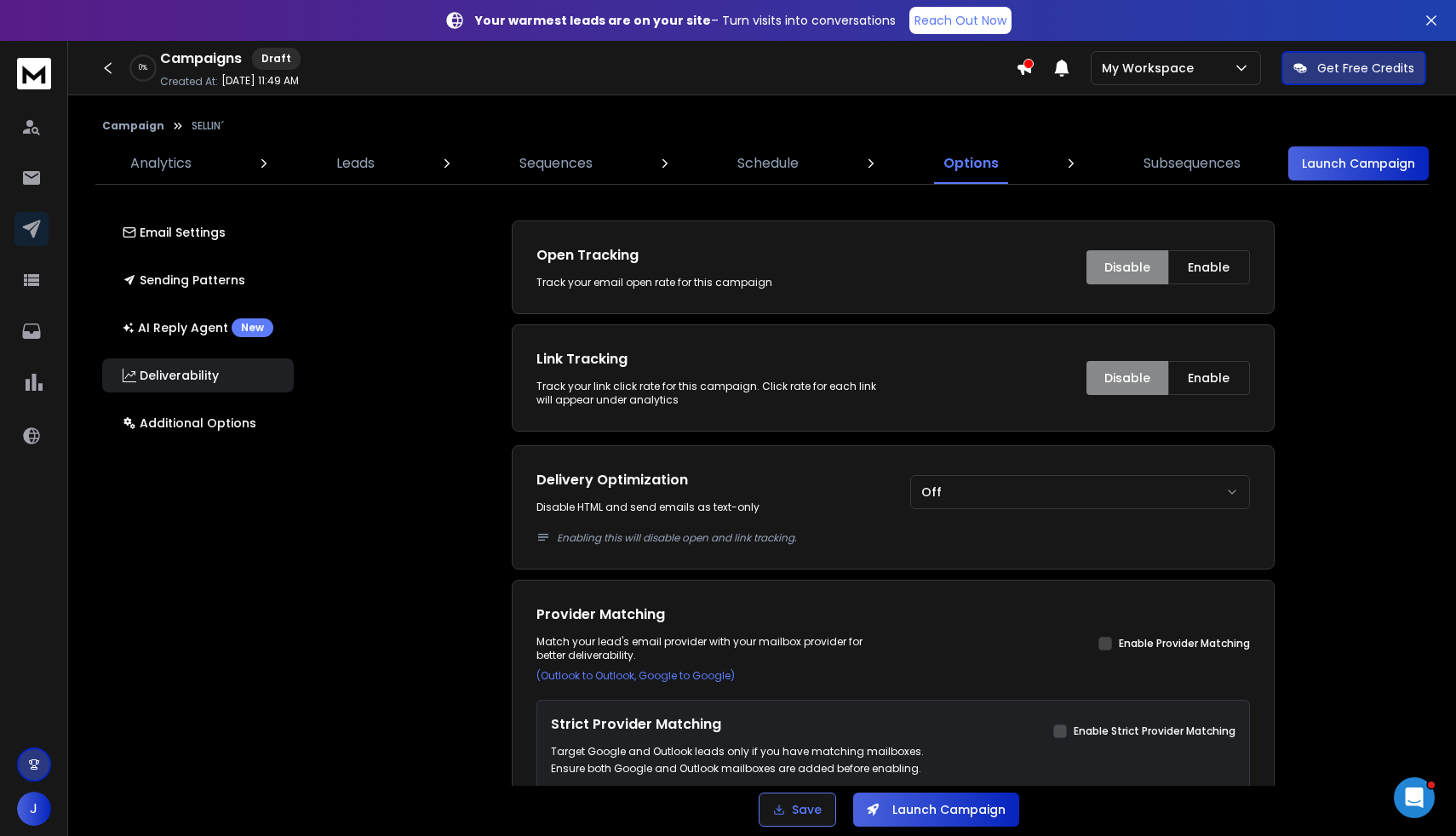
scroll to position [2022, 0]
click at [973, 490] on button "Off" at bounding box center [1080, 490] width 340 height 34
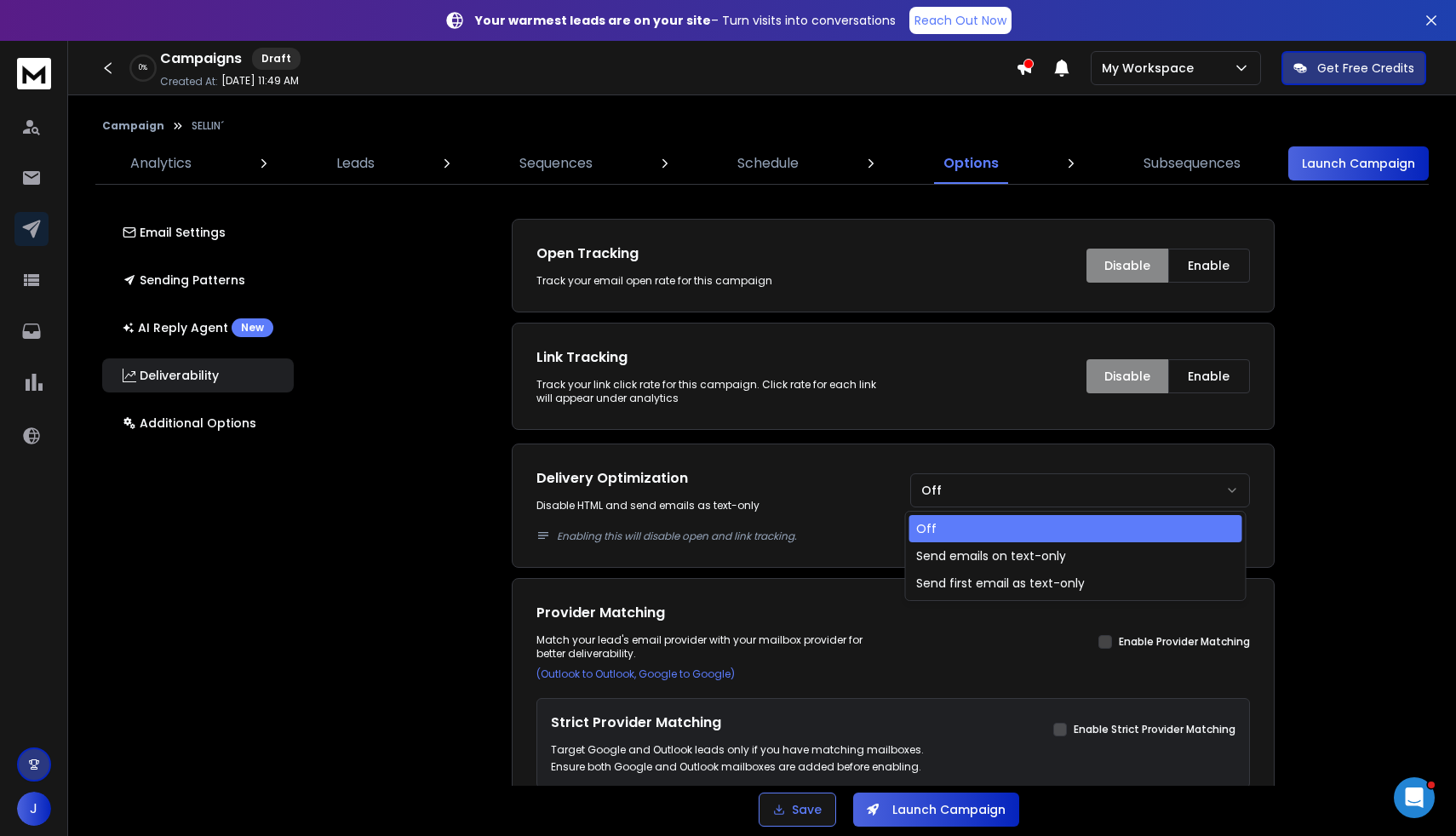
select select "*"
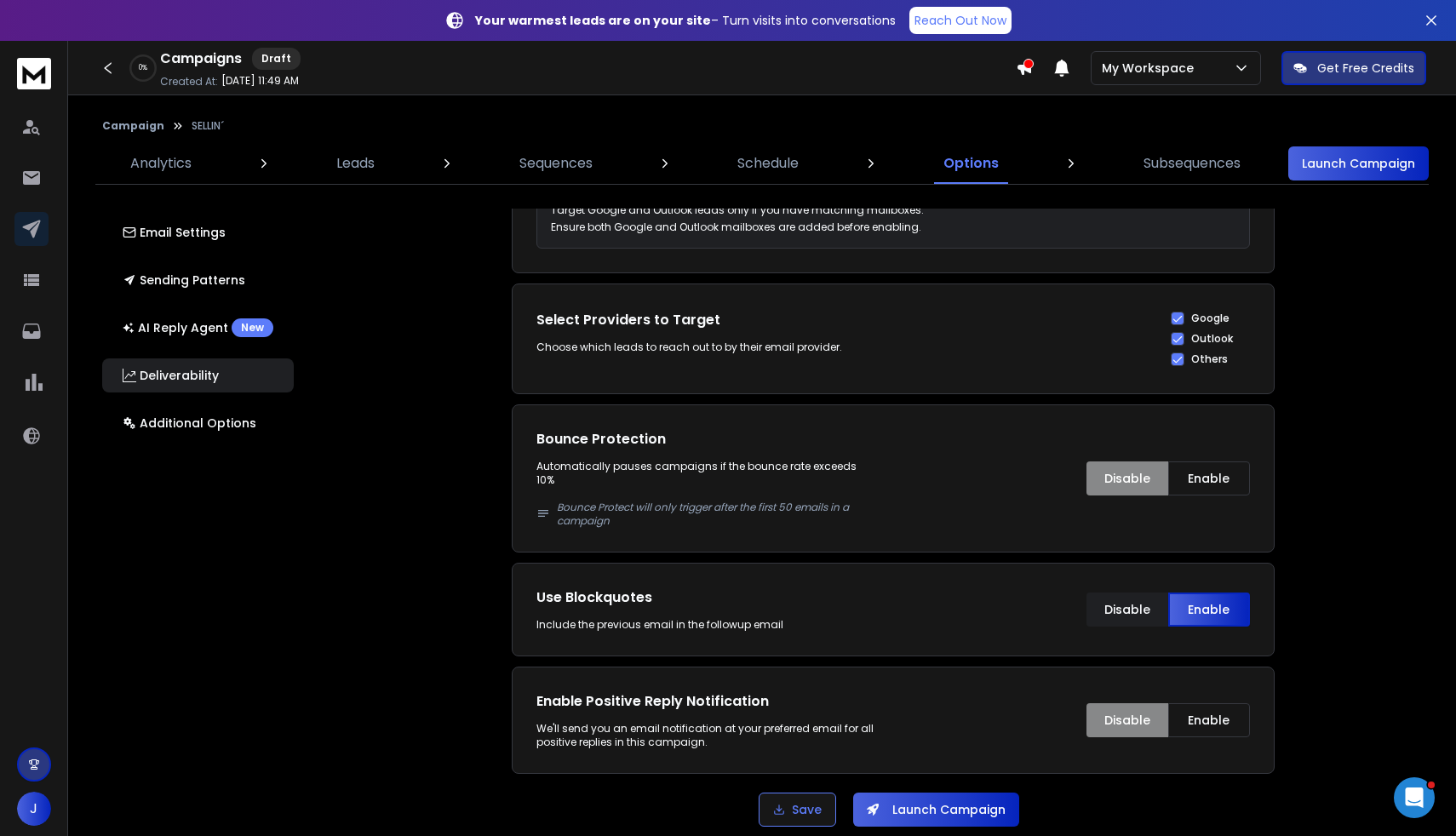
scroll to position [0, 0]
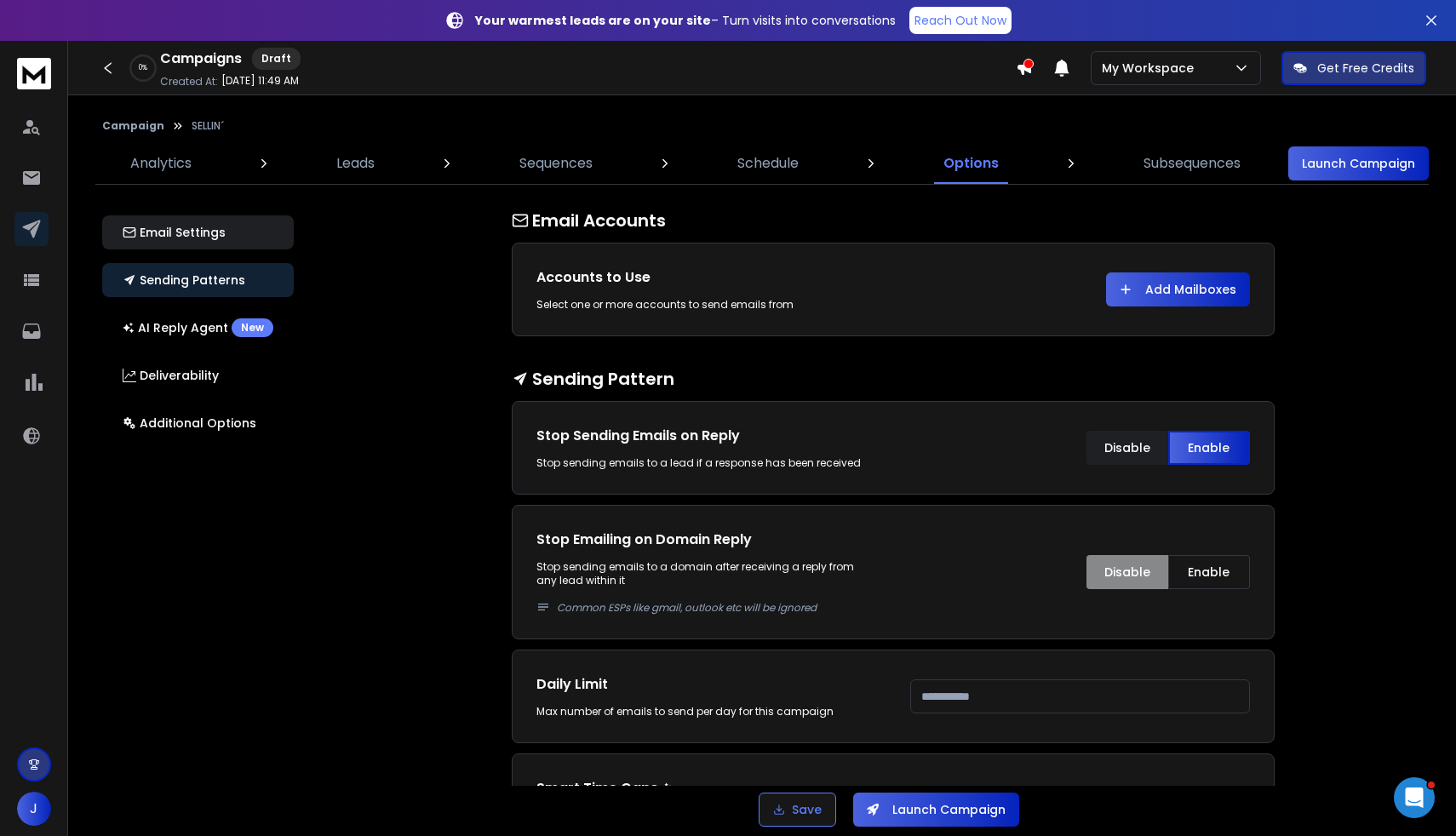
click at [201, 272] on p "Sending Patterns" at bounding box center [184, 280] width 123 height 17
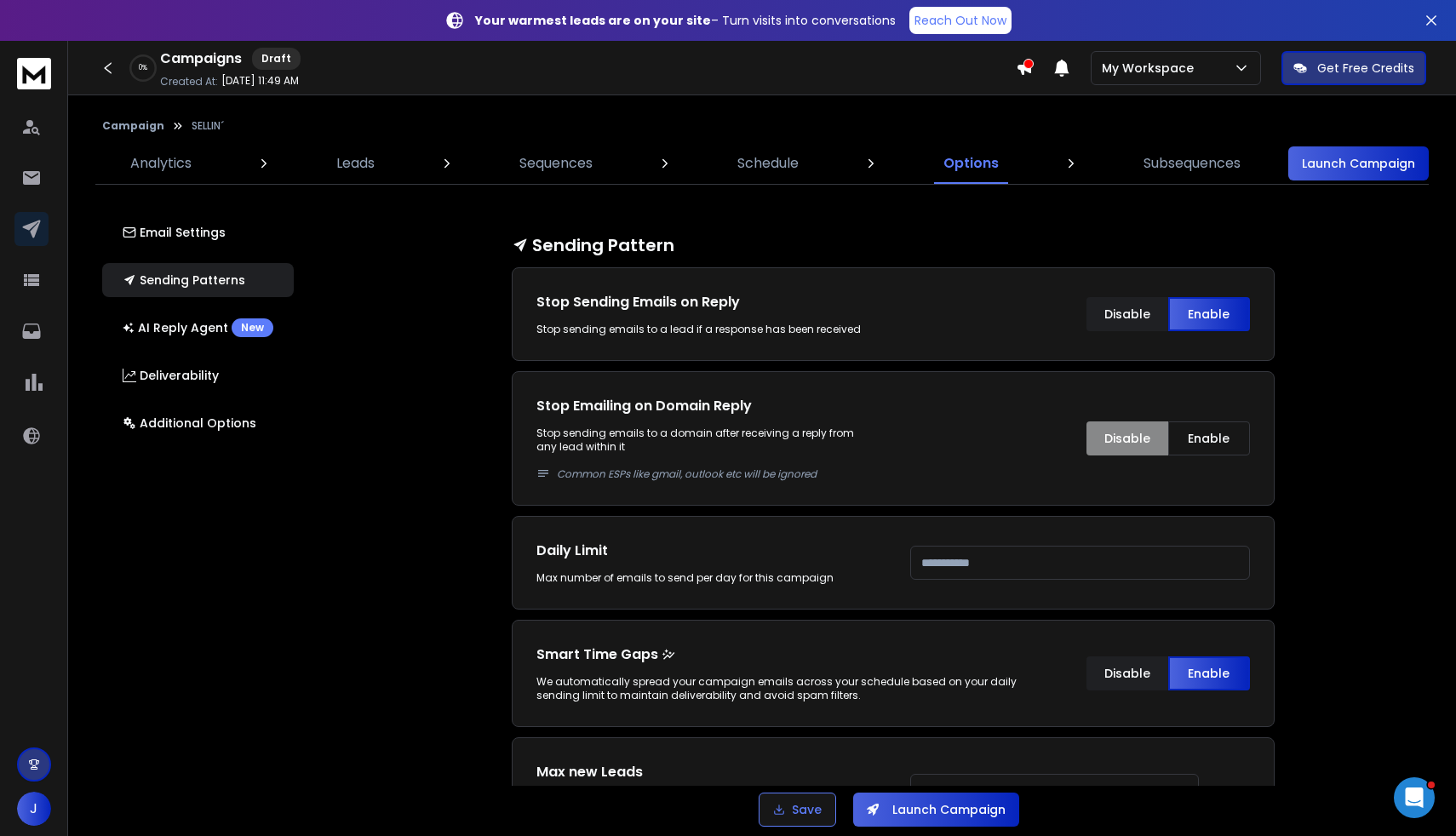
scroll to position [158, 0]
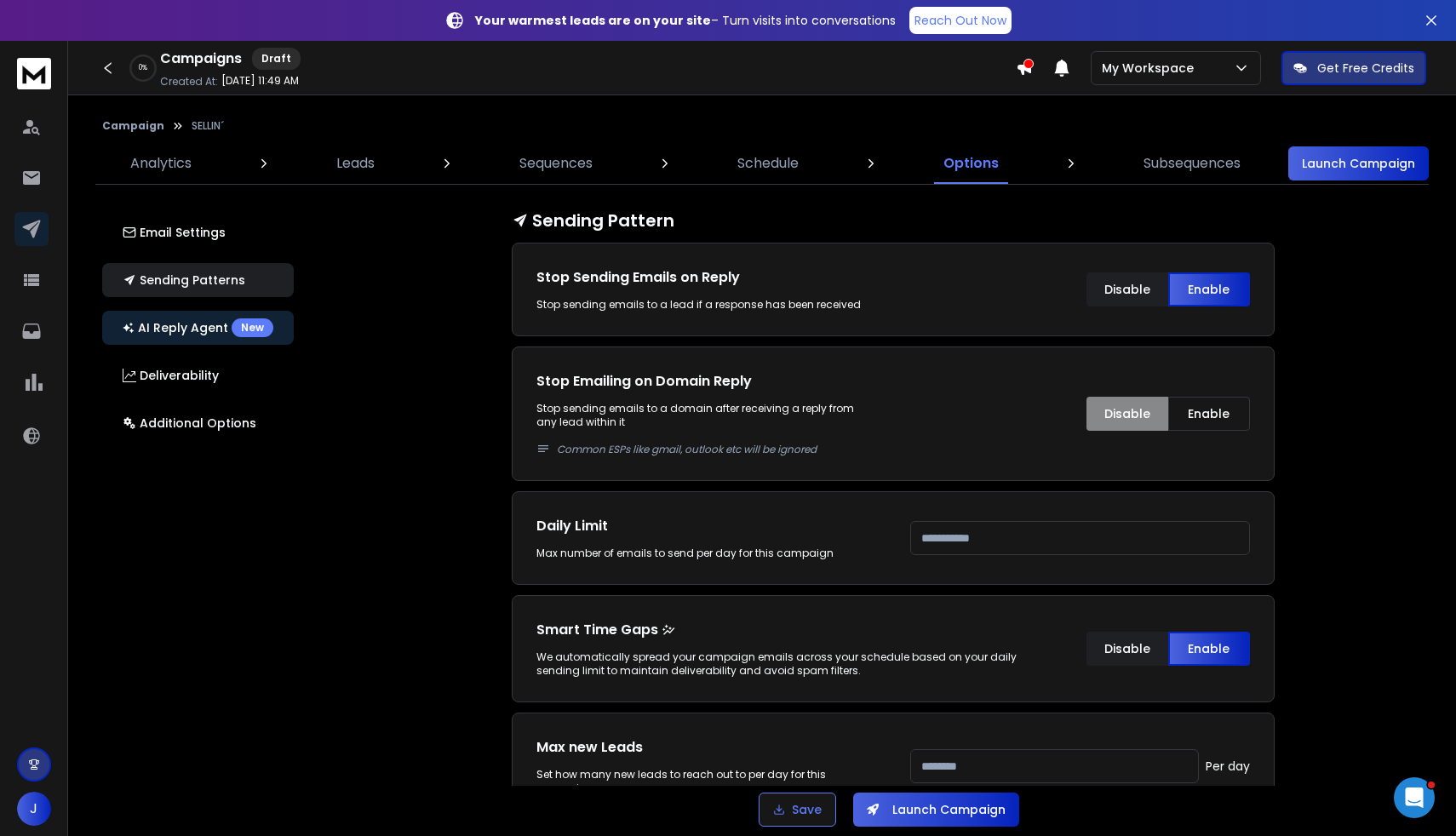
click at [201, 326] on p "AI Reply Agent New" at bounding box center [198, 328] width 151 height 19
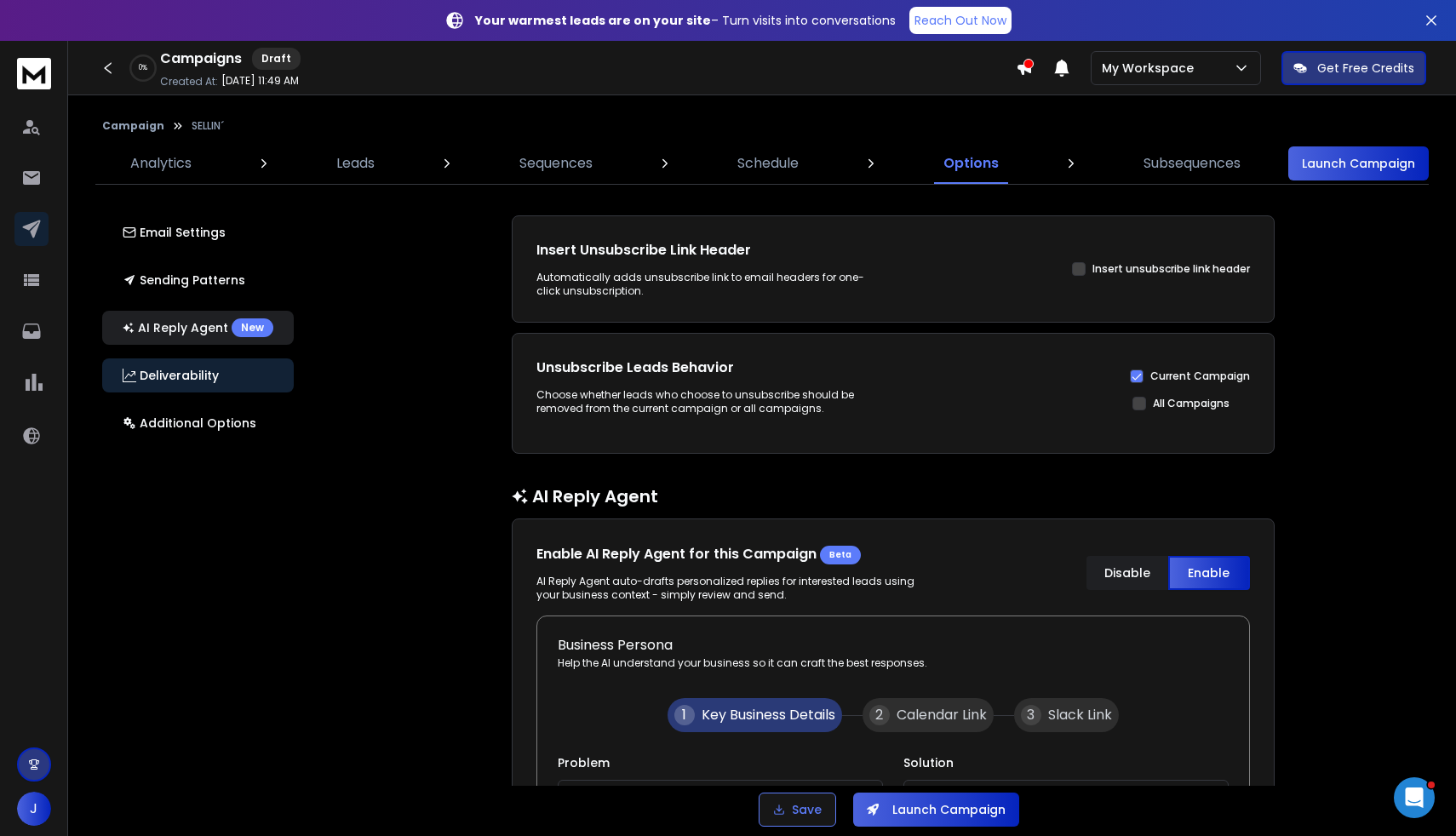
click at [179, 373] on p "Deliverability" at bounding box center [171, 375] width 96 height 17
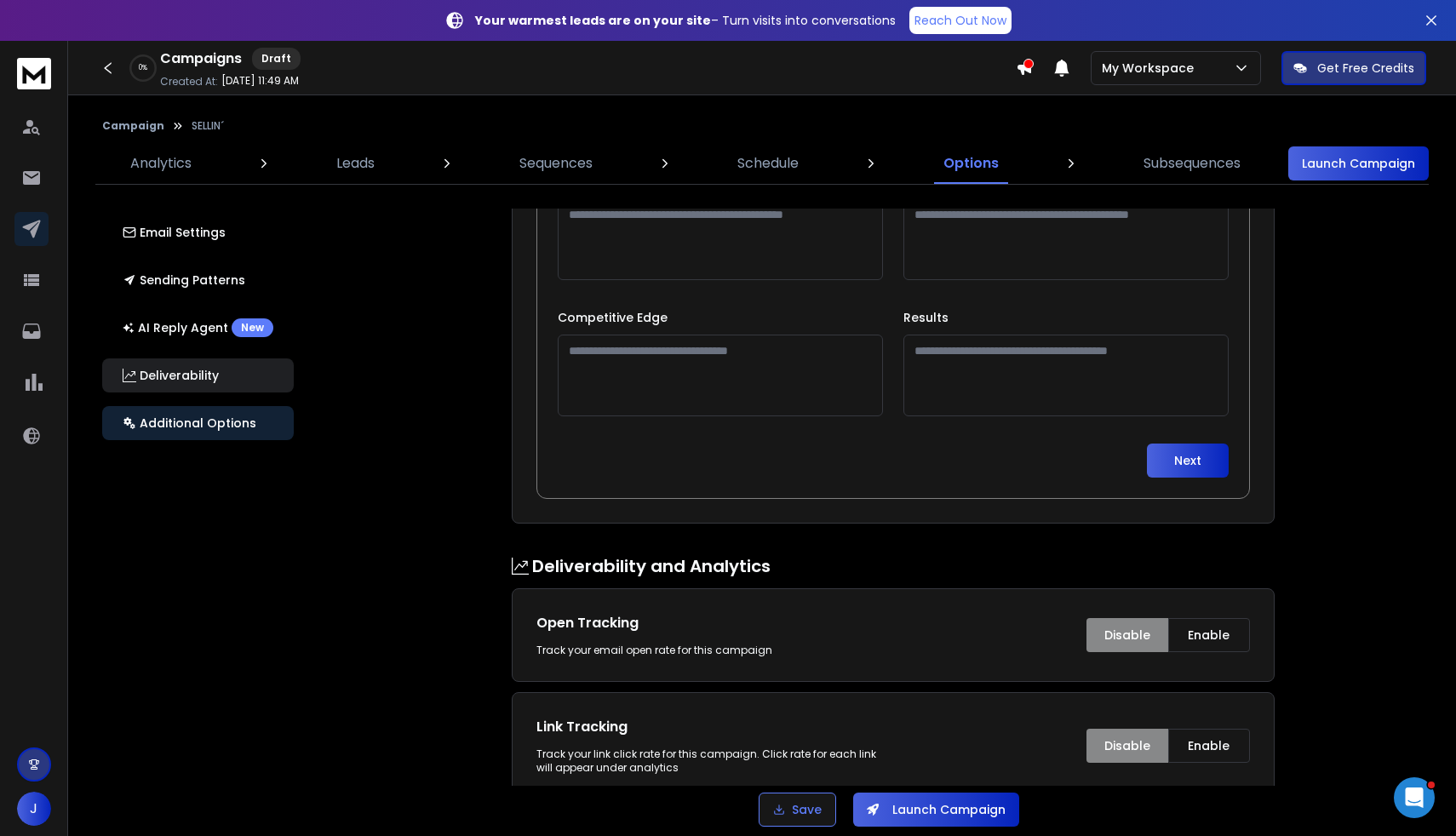
click at [179, 418] on p "Additional Options" at bounding box center [189, 423] width 133 height 17
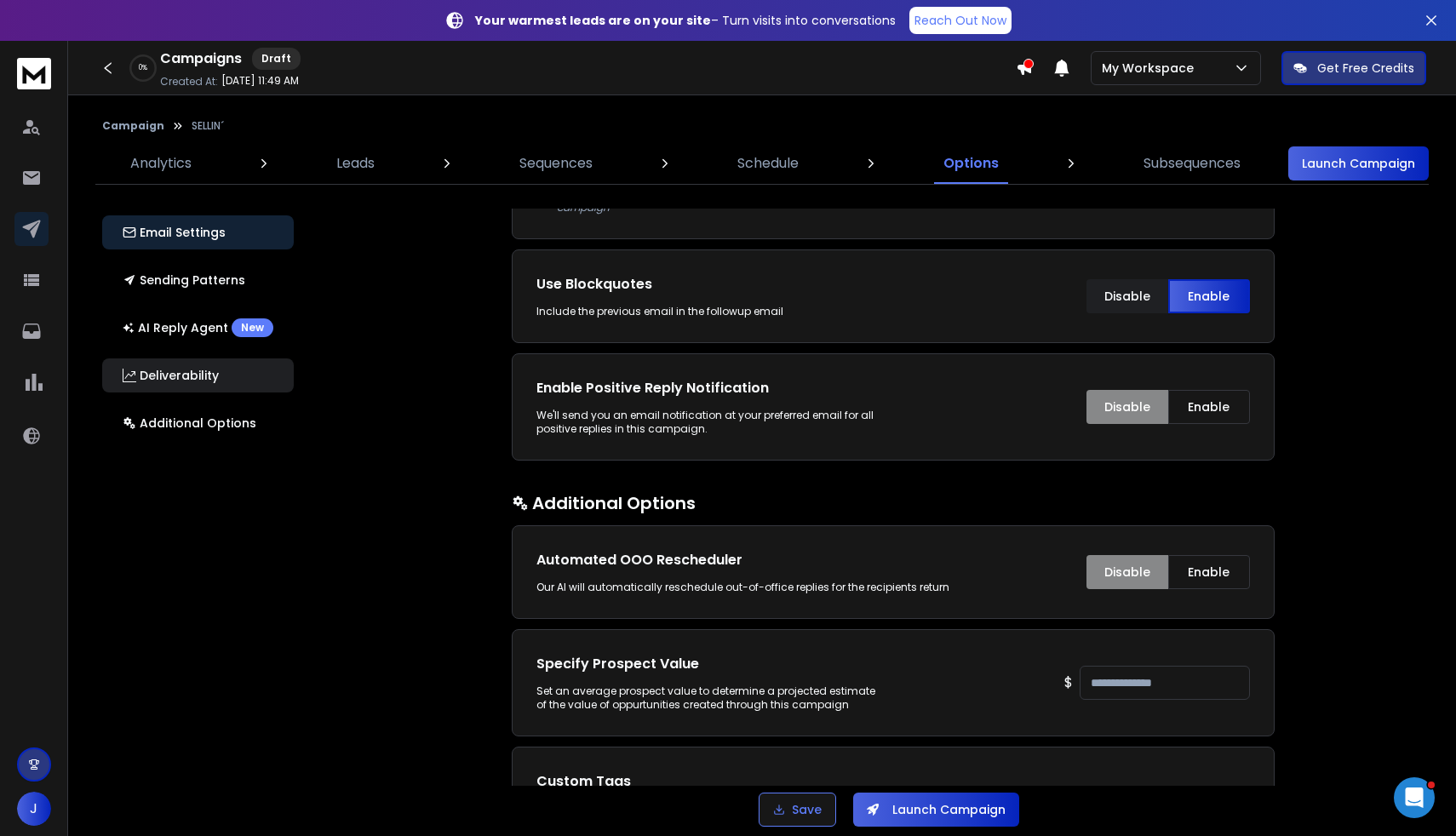
click at [192, 241] on button "Email Settings" at bounding box center [198, 231] width 192 height 34
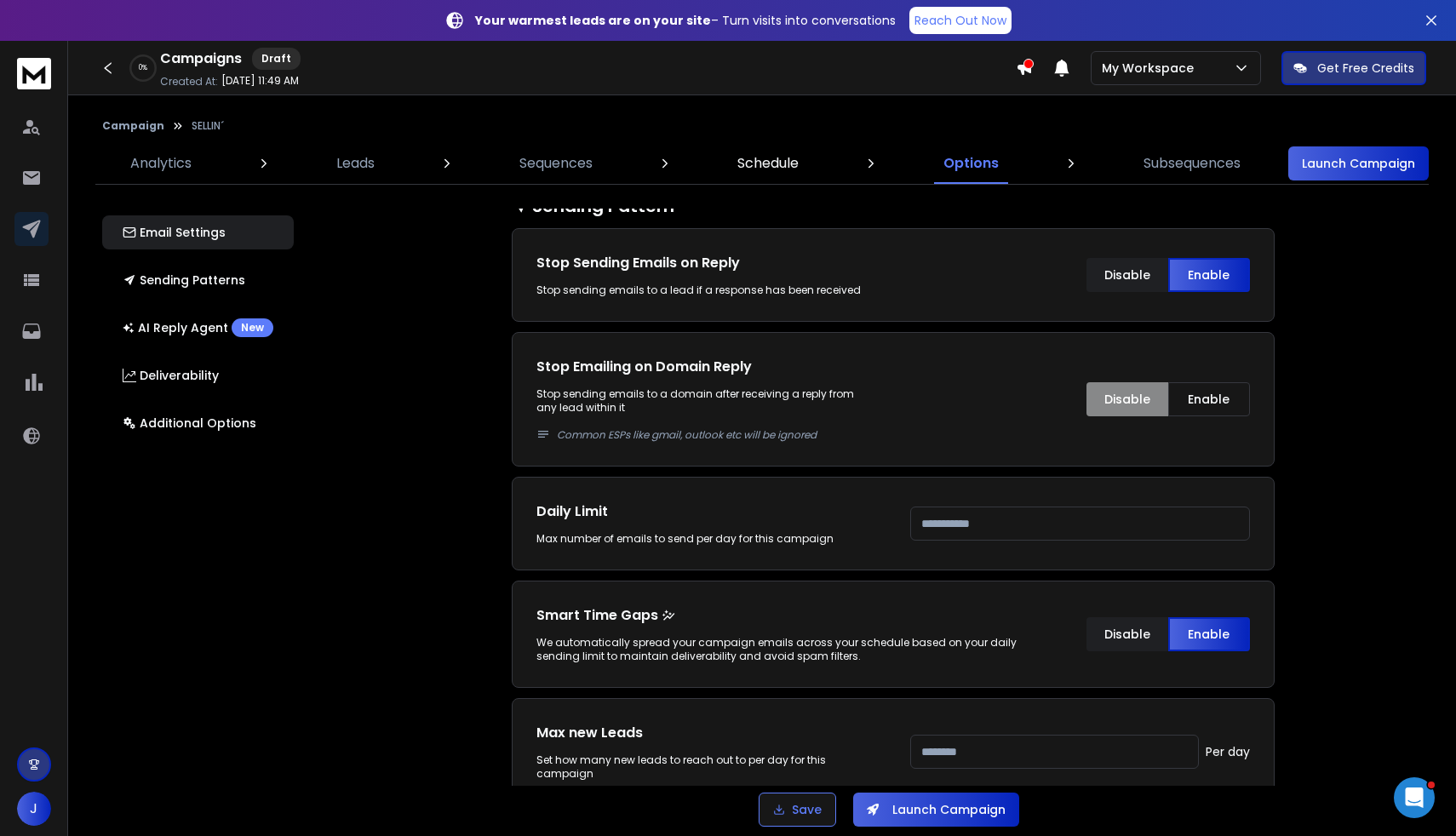
scroll to position [0, 0]
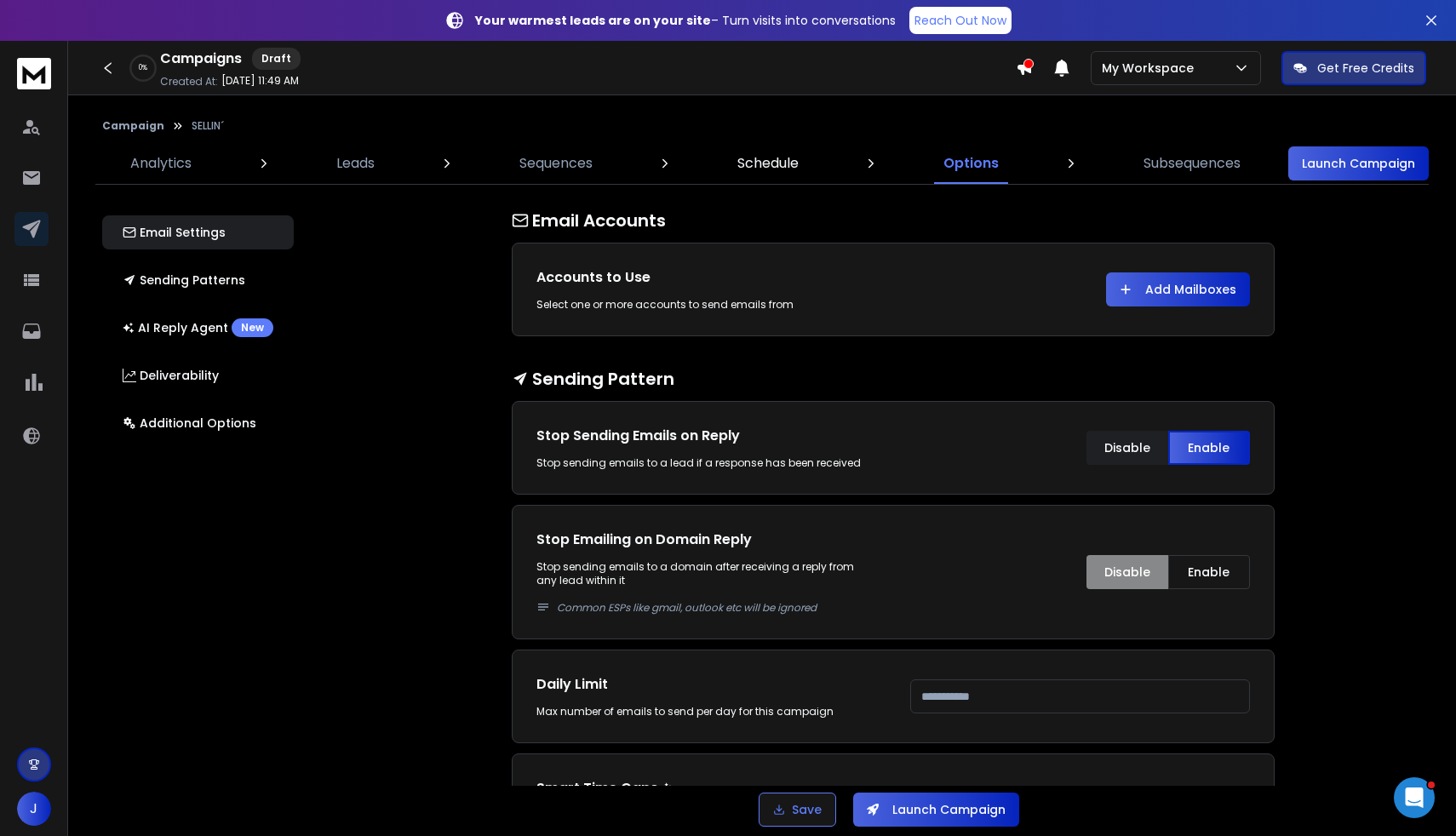
click at [776, 168] on p "Schedule" at bounding box center [768, 163] width 61 height 20
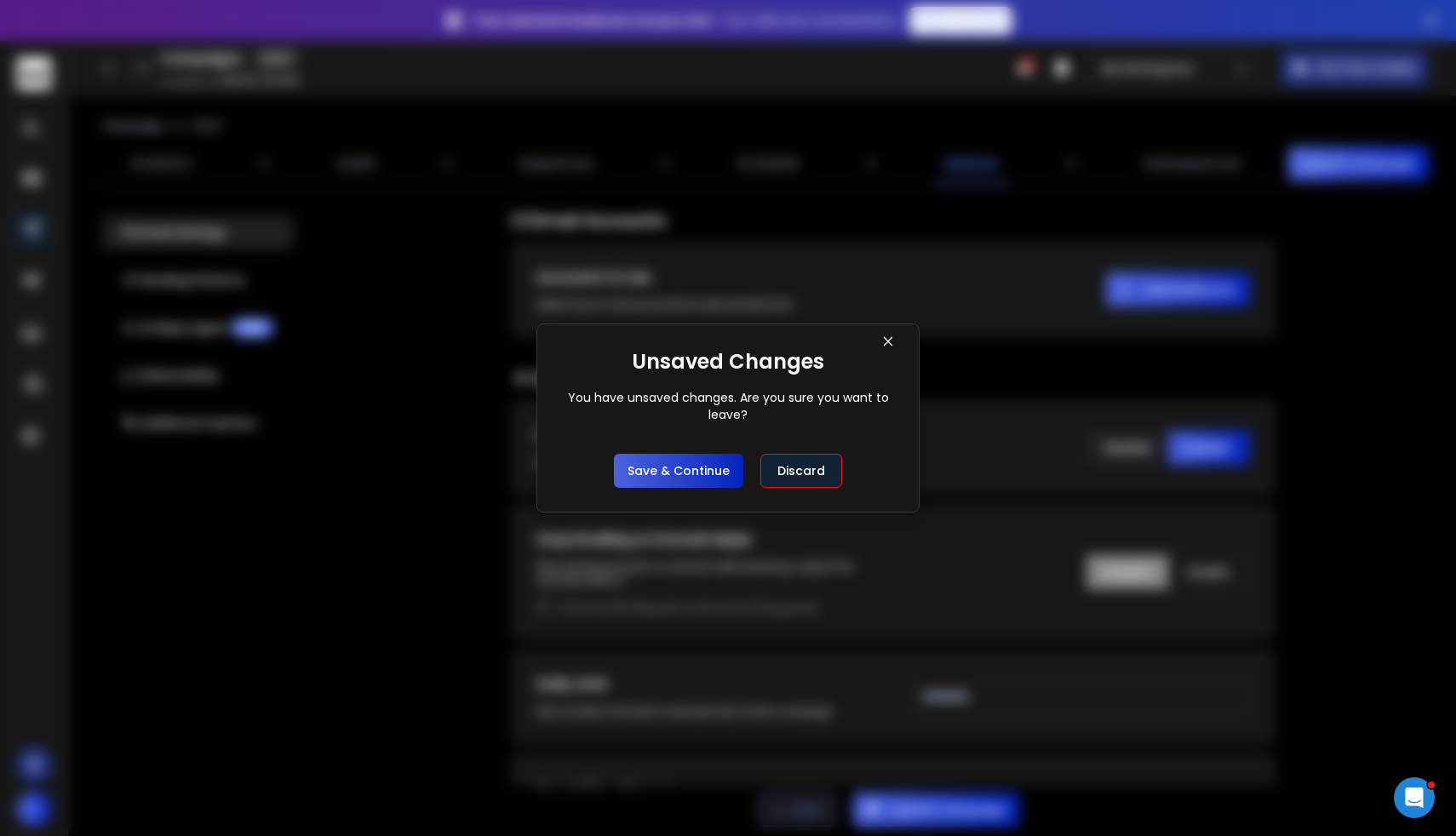
click at [676, 473] on button "Save & Continue" at bounding box center [679, 470] width 130 height 34
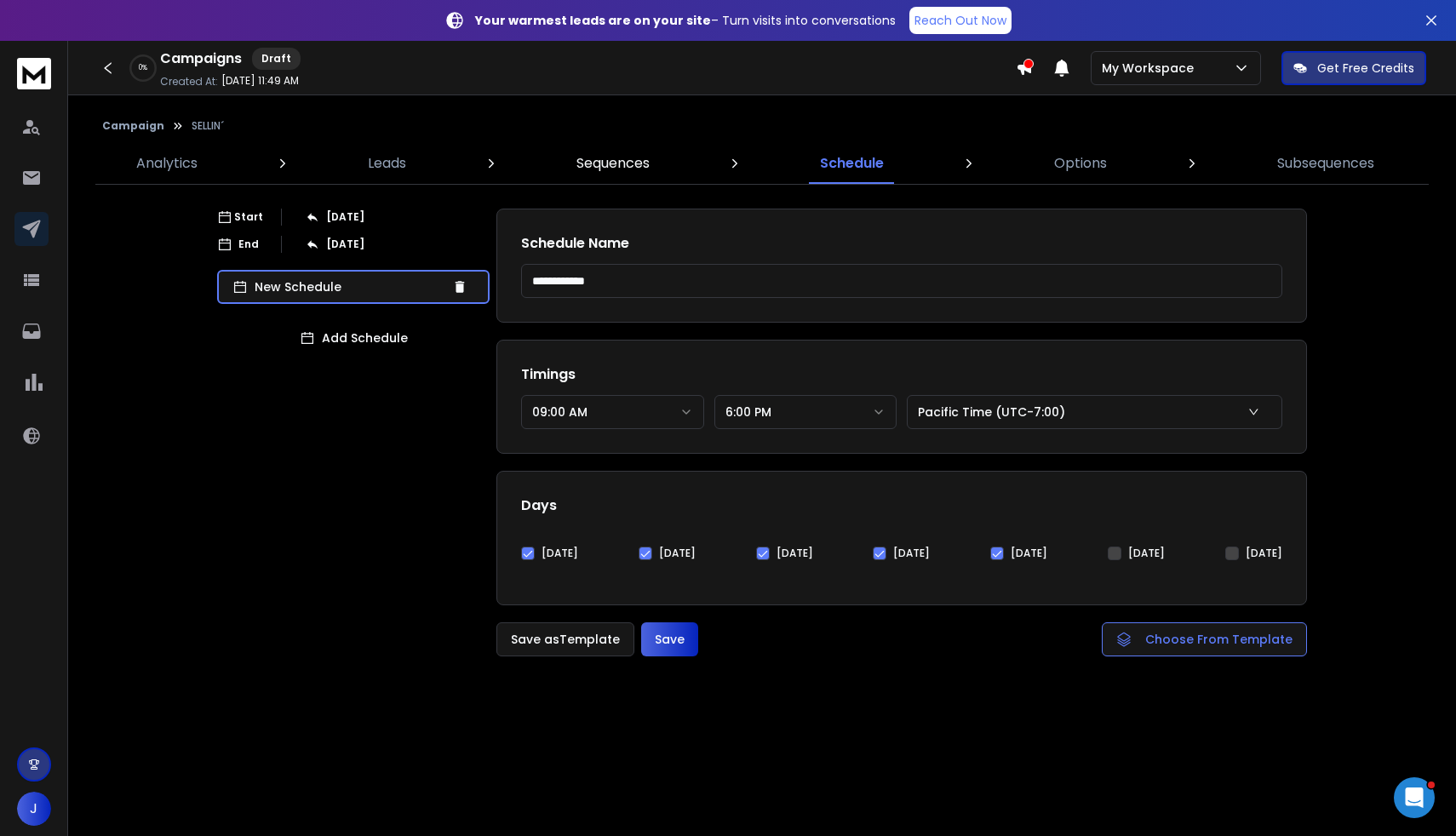
click at [621, 167] on p "Sequences" at bounding box center [613, 163] width 73 height 20
